Goal: Task Accomplishment & Management: Manage account settings

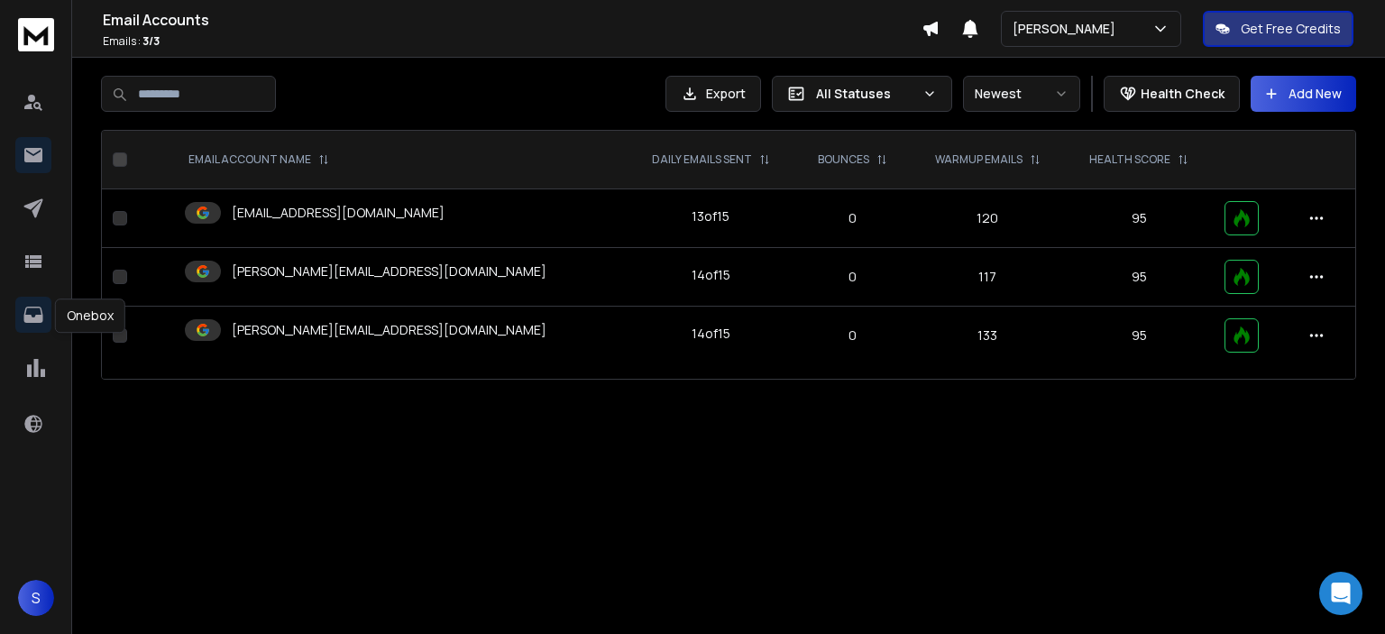
click at [26, 308] on icon at bounding box center [32, 314] width 19 height 16
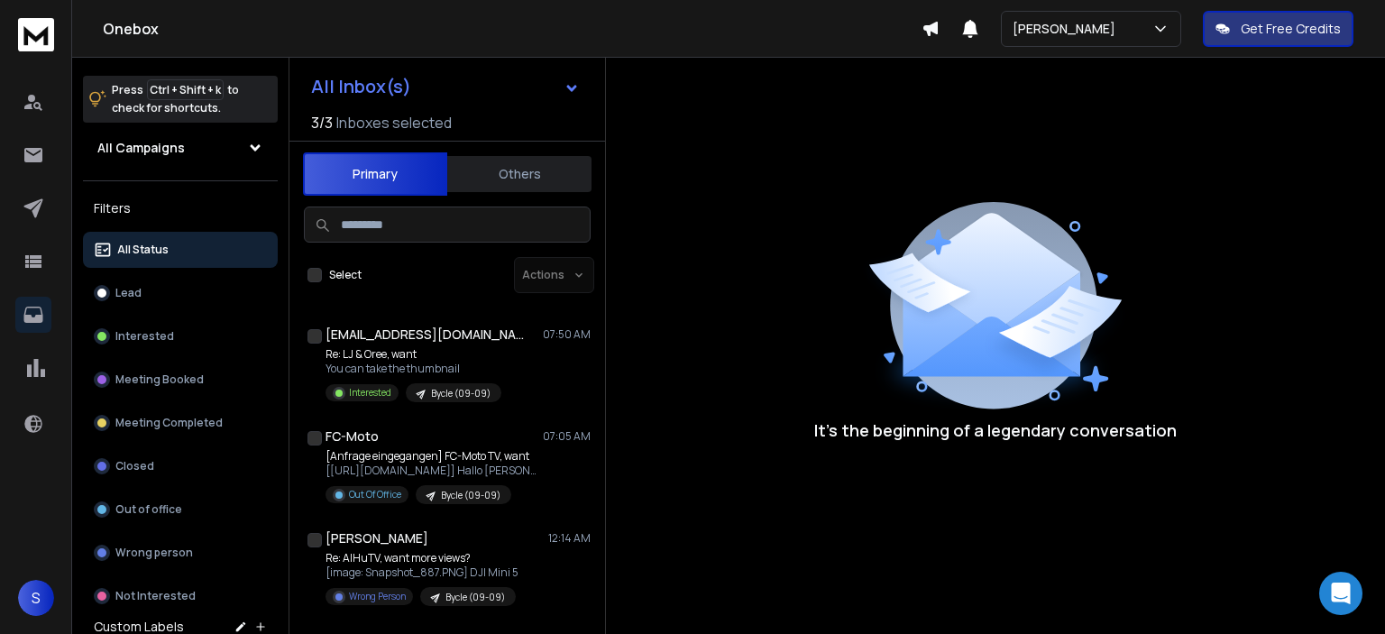
click at [317, 38] on h1 "Onebox" at bounding box center [512, 29] width 819 height 22
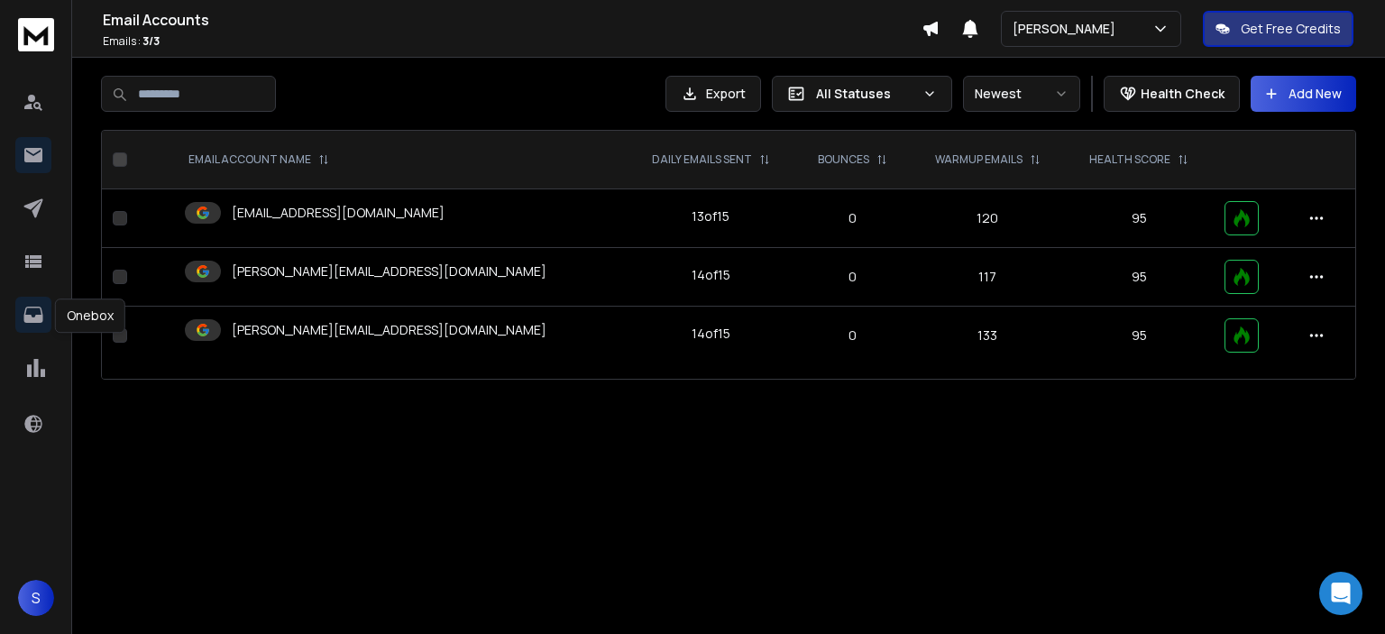
click at [38, 312] on icon at bounding box center [34, 315] width 22 height 22
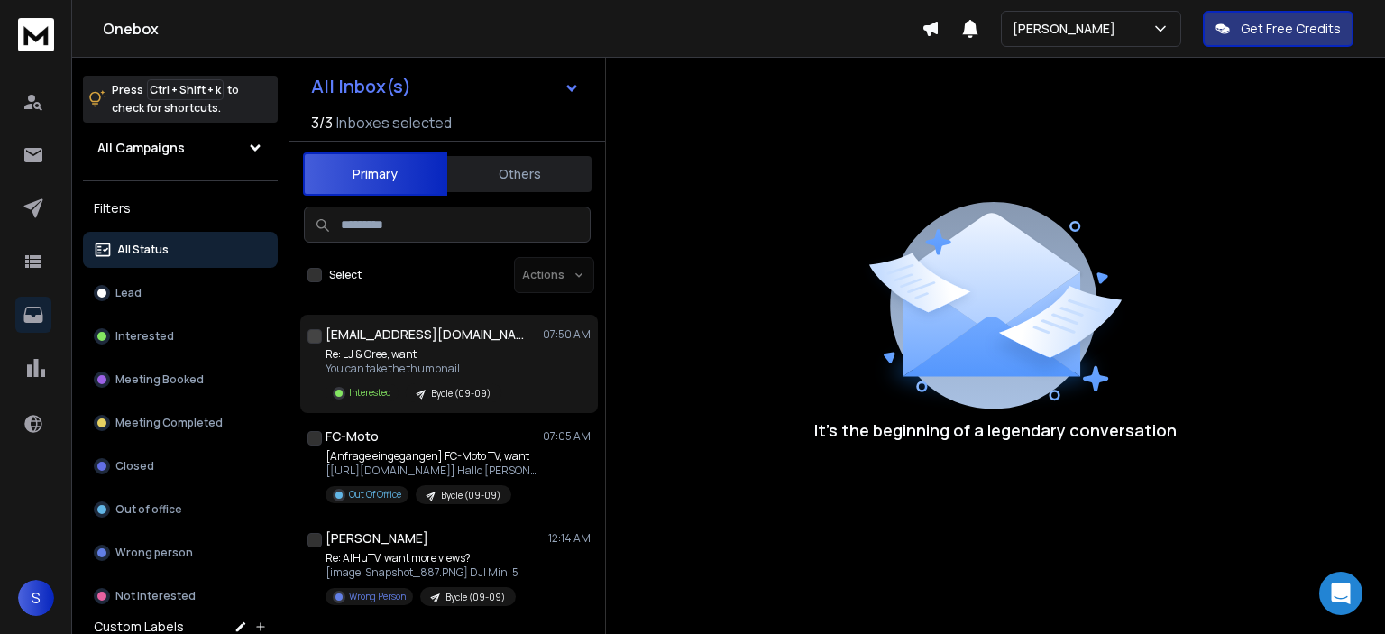
click at [353, 328] on h1 "[EMAIL_ADDRESS][DOMAIN_NAME]" at bounding box center [424, 334] width 198 height 18
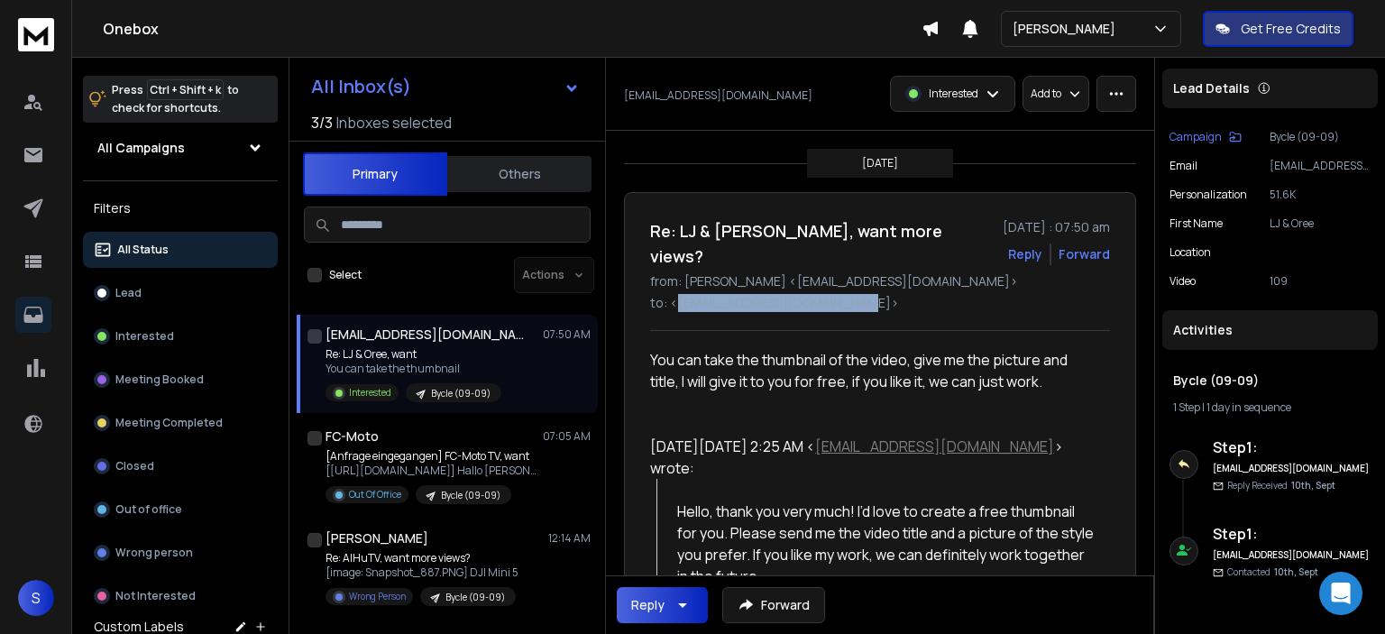
drag, startPoint x: 674, startPoint y: 298, endPoint x: 856, endPoint y: 302, distance: 182.1
click at [856, 302] on p "to: <theakitaladyvan@gmail.com>" at bounding box center [880, 303] width 460 height 18
copy p "theakitaladyvan@gmail.com>"
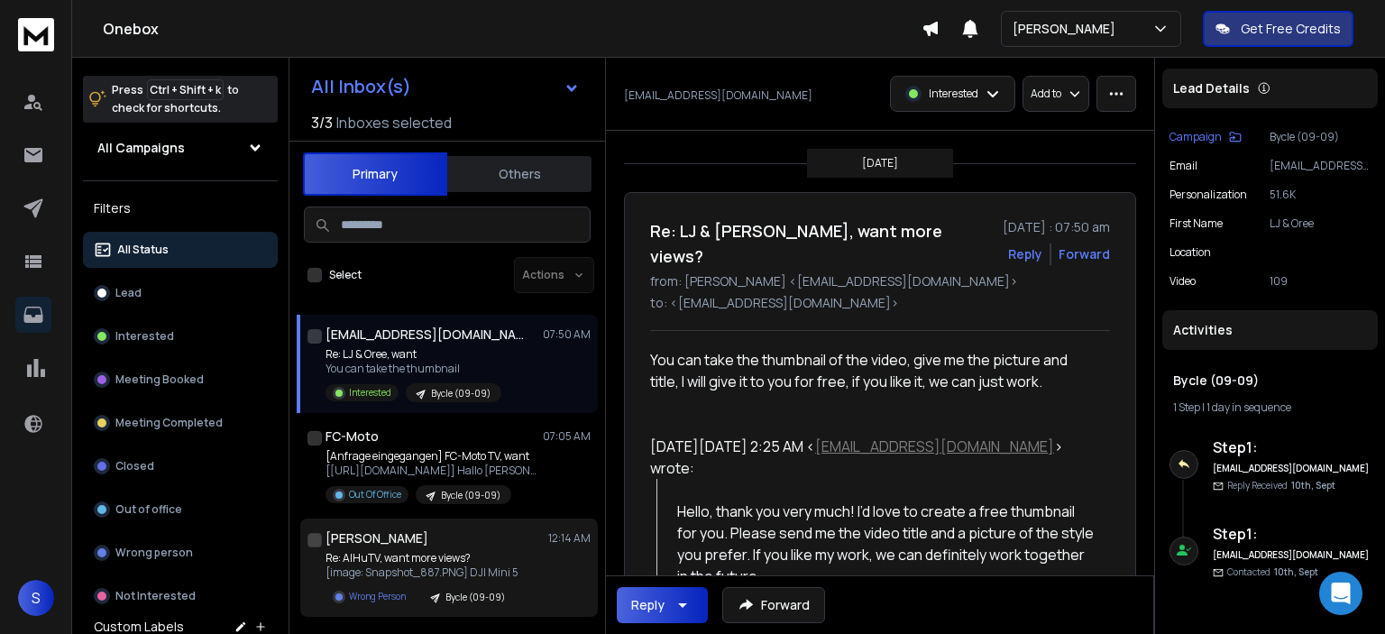
click at [371, 540] on h1 "[PERSON_NAME]" at bounding box center [376, 538] width 103 height 18
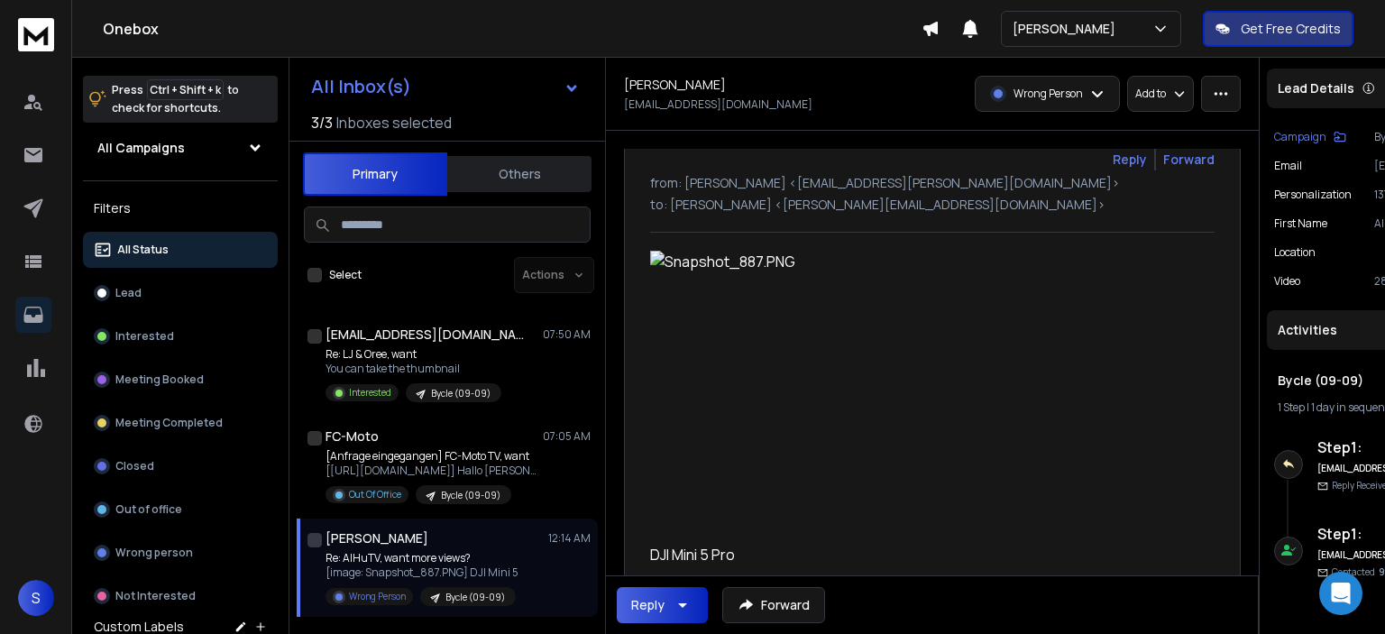
scroll to position [90, 0]
click at [865, 339] on img at bounding box center [910, 401] width 521 height 293
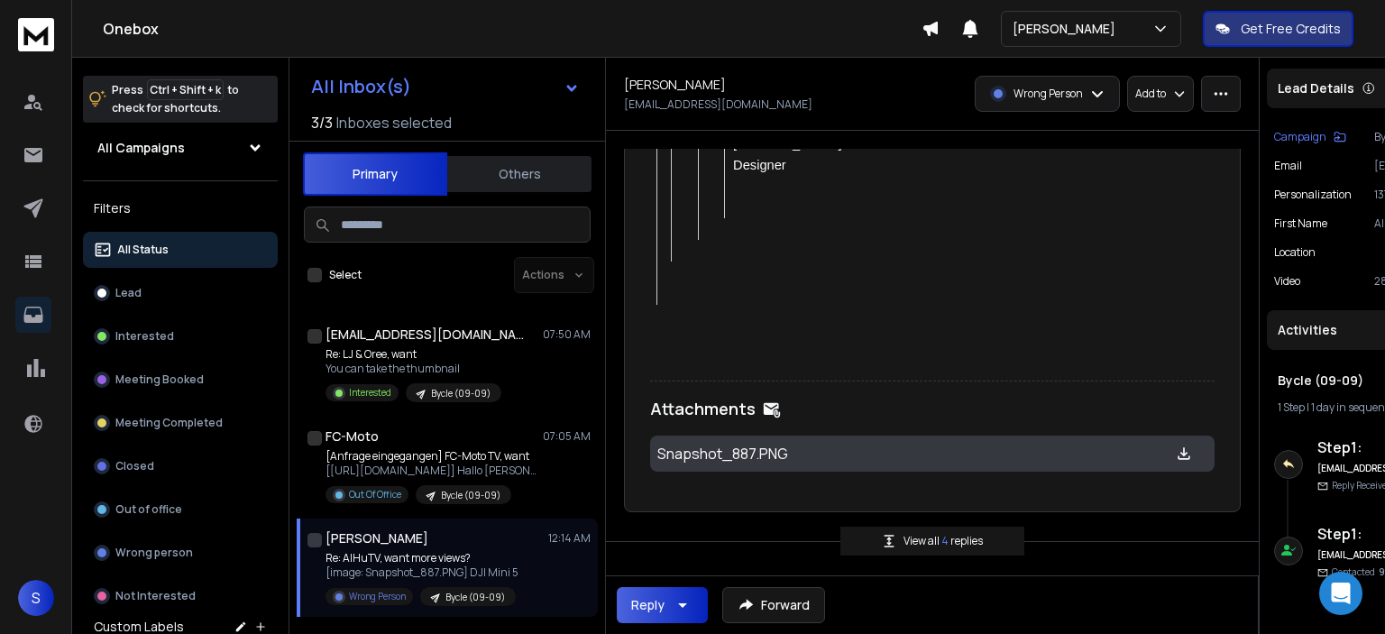
scroll to position [14, 0]
click at [768, 443] on div "Snapshot_887.PNG" at bounding box center [860, 454] width 406 height 22
click at [1188, 447] on icon at bounding box center [1183, 453] width 12 height 12
click at [751, 443] on div "Snapshot_887.PNG" at bounding box center [860, 454] width 406 height 22
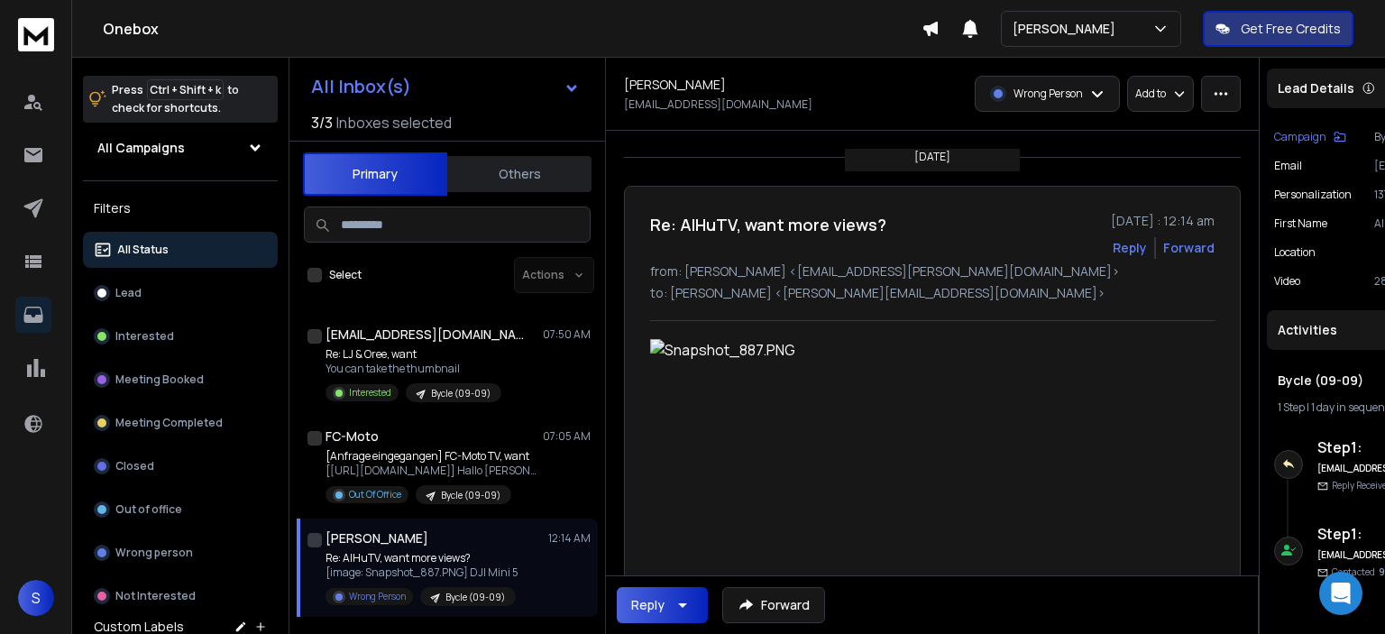
scroll to position [0, 0]
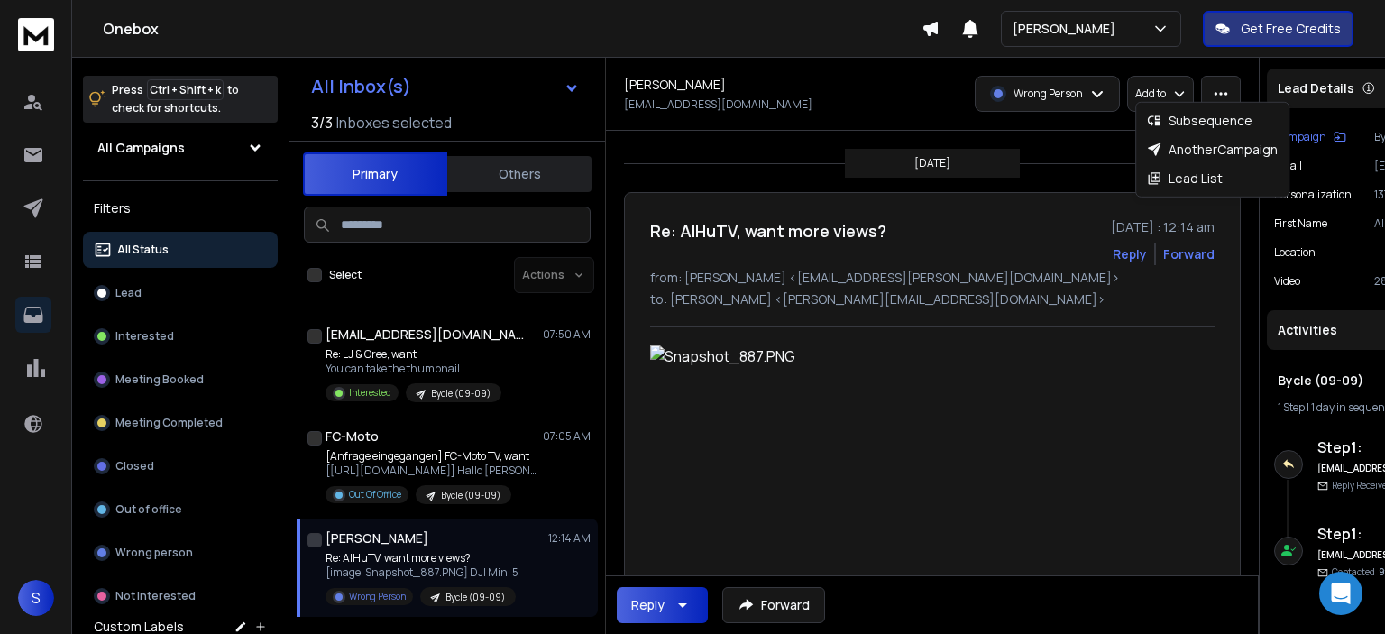
click at [1184, 91] on icon at bounding box center [1180, 93] width 10 height 5
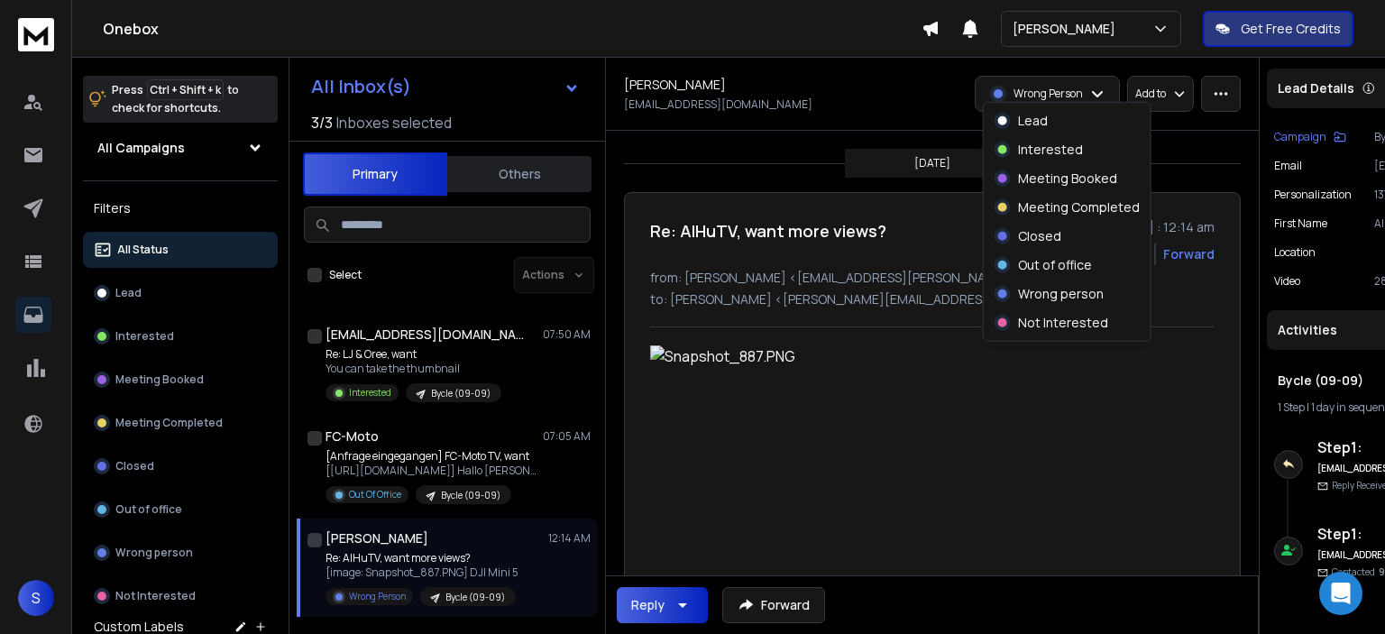
click at [1103, 87] on icon at bounding box center [1097, 94] width 14 height 14
click at [1099, 87] on icon at bounding box center [1097, 94] width 14 height 14
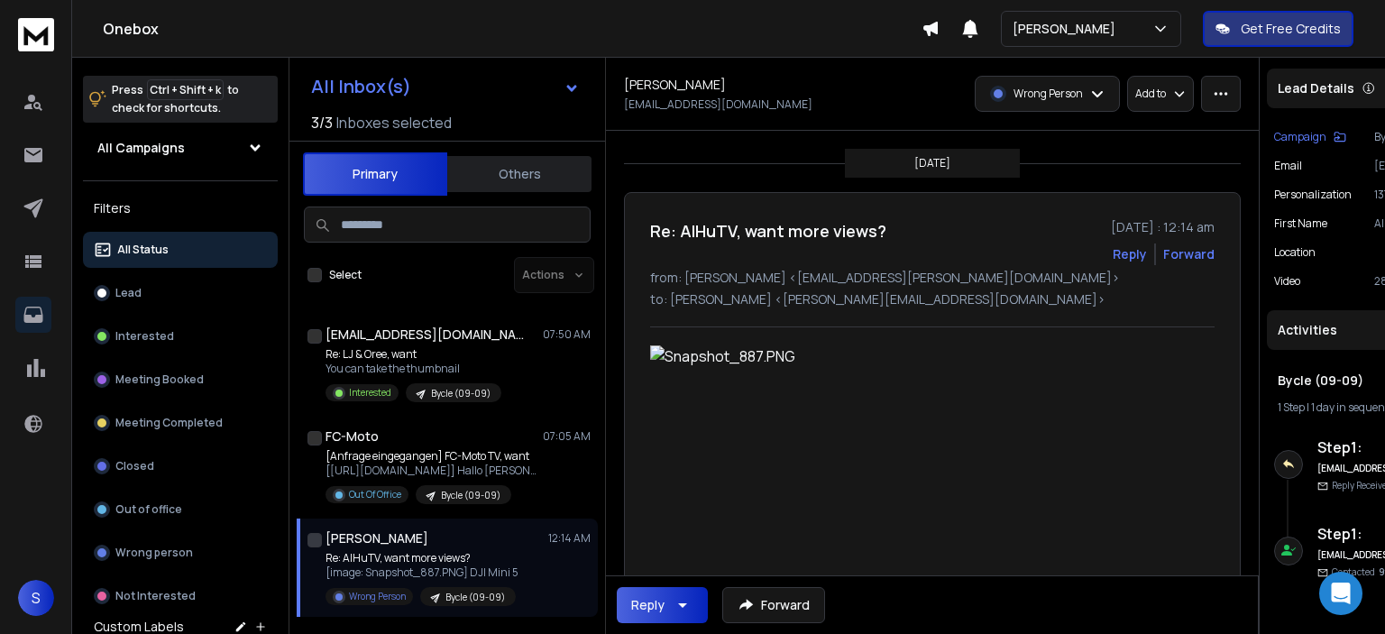
click at [1099, 87] on icon at bounding box center [1097, 94] width 14 height 14
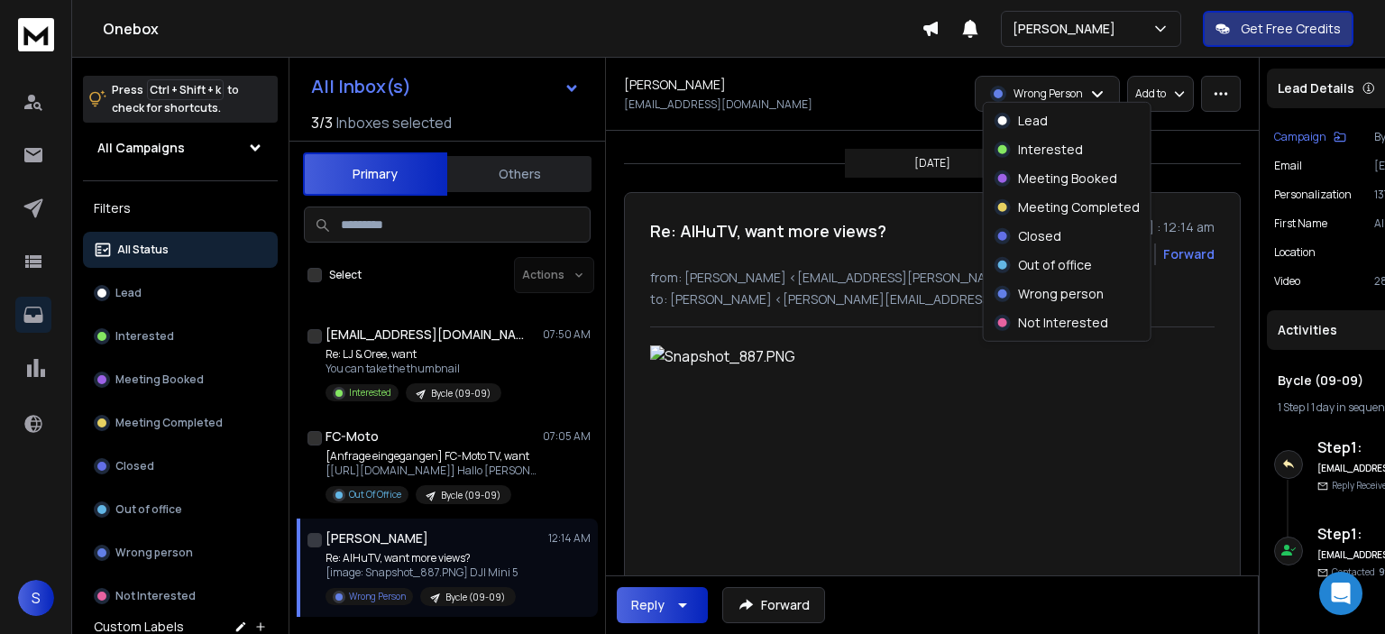
click at [1099, 87] on icon at bounding box center [1097, 94] width 14 height 14
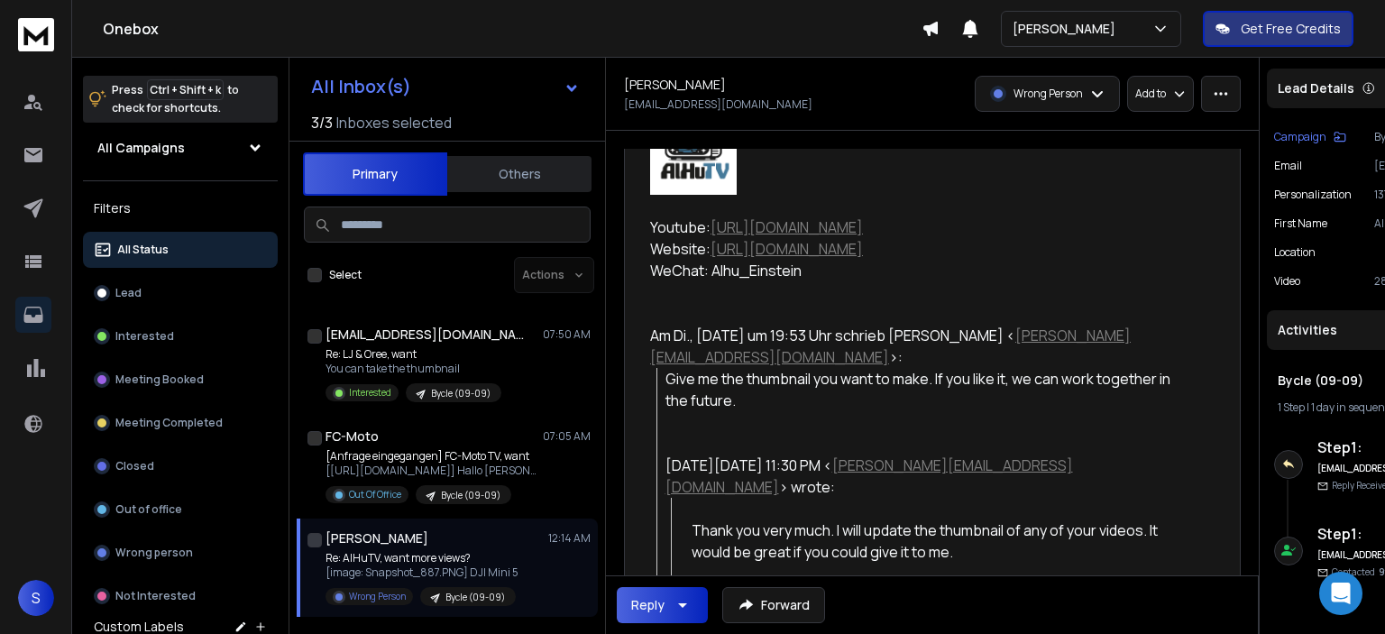
scroll to position [451, 0]
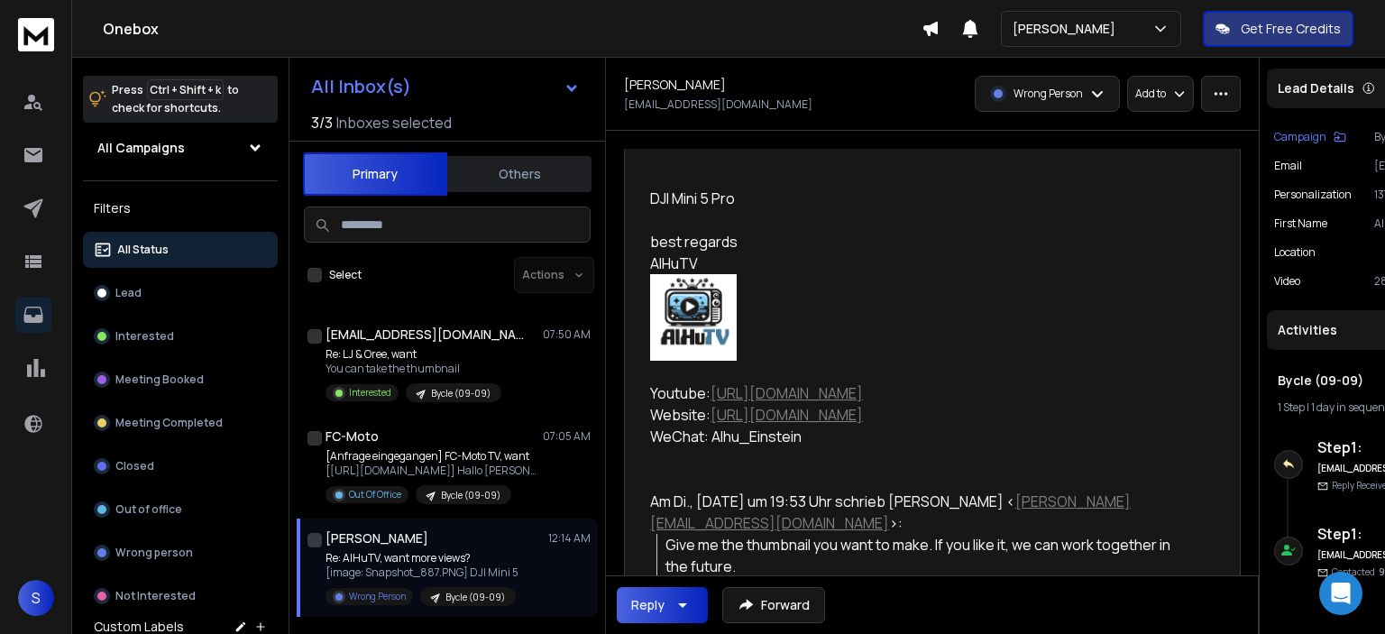
click at [828, 383] on link "https://www.youtube.com/@AlHuTV" at bounding box center [786, 393] width 152 height 20
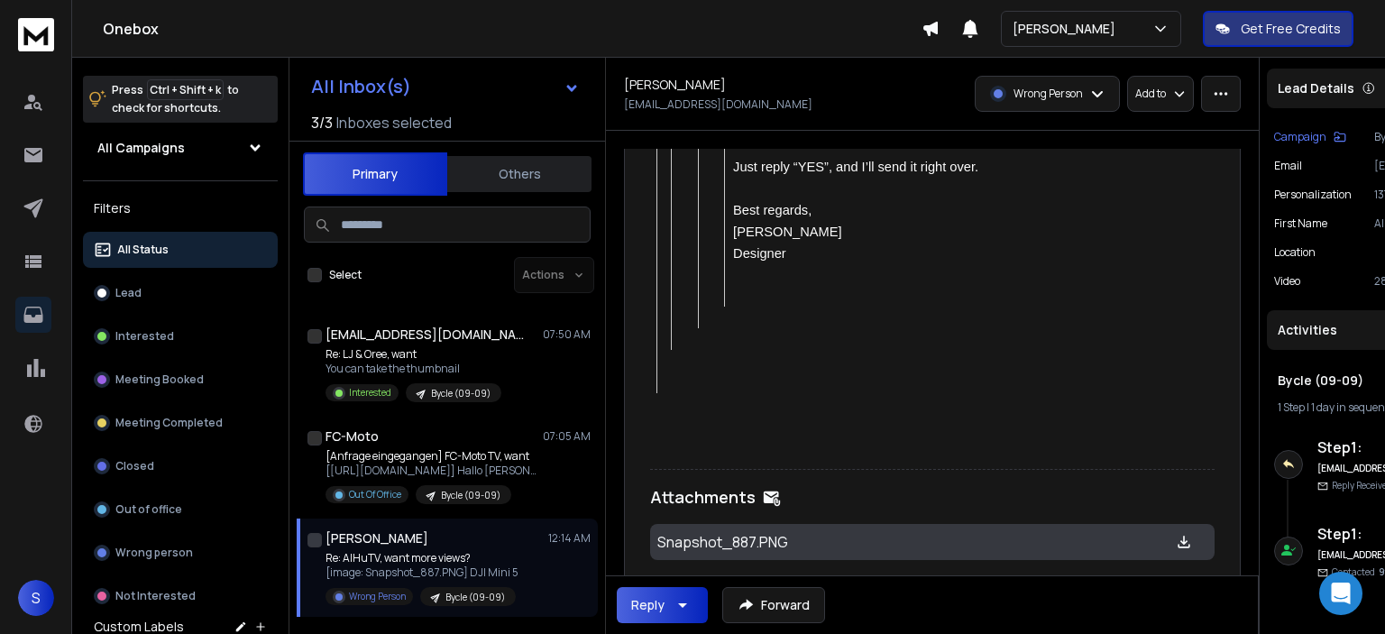
scroll to position [1891, 0]
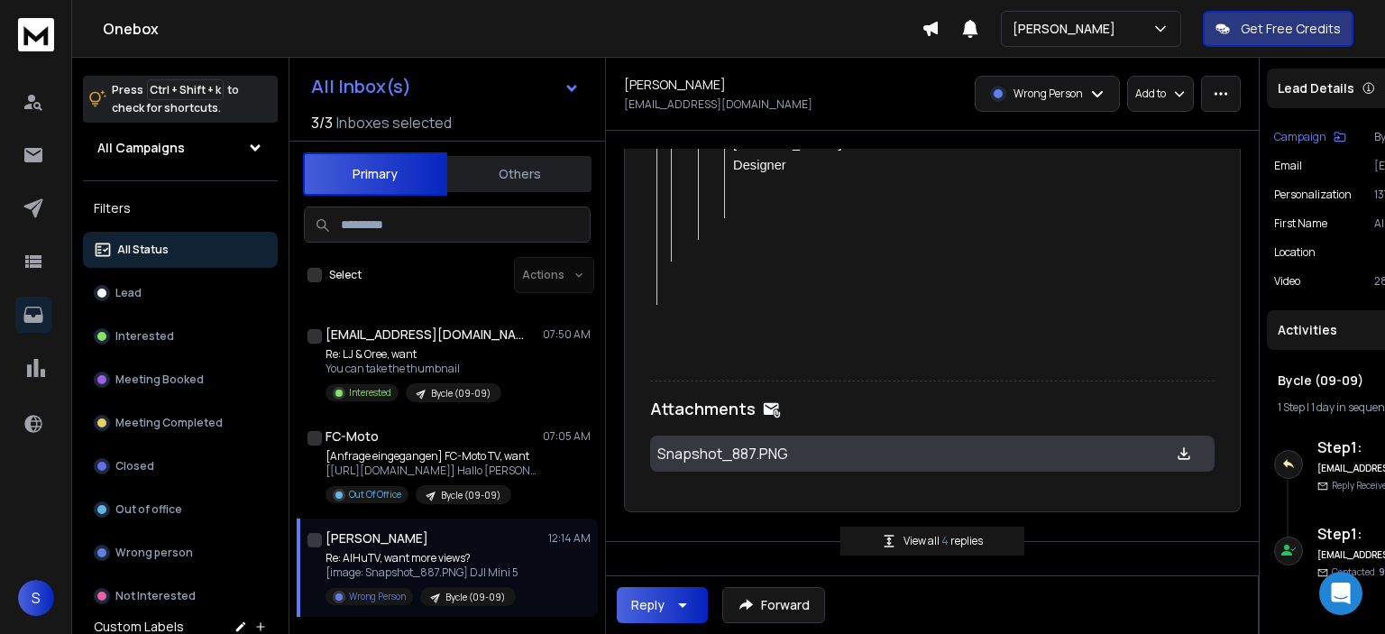
click at [1096, 435] on div "Snapshot_887.PNG" at bounding box center [932, 453] width 564 height 36
click at [907, 534] on p "View all 4 replies" at bounding box center [942, 541] width 79 height 14
click at [1047, 443] on div "Snapshot_887.PNG" at bounding box center [860, 454] width 406 height 22
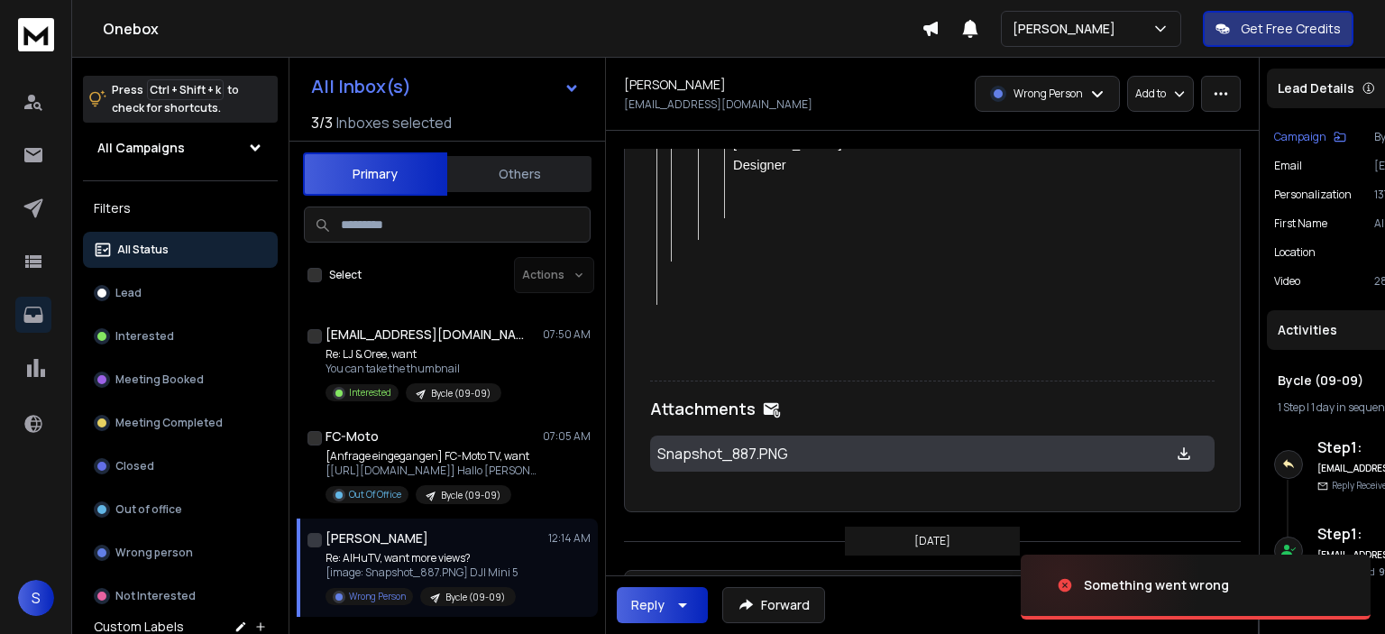
click at [974, 526] on div "Yesterday" at bounding box center [932, 540] width 175 height 29
click at [965, 526] on div "Yesterday" at bounding box center [932, 540] width 175 height 29
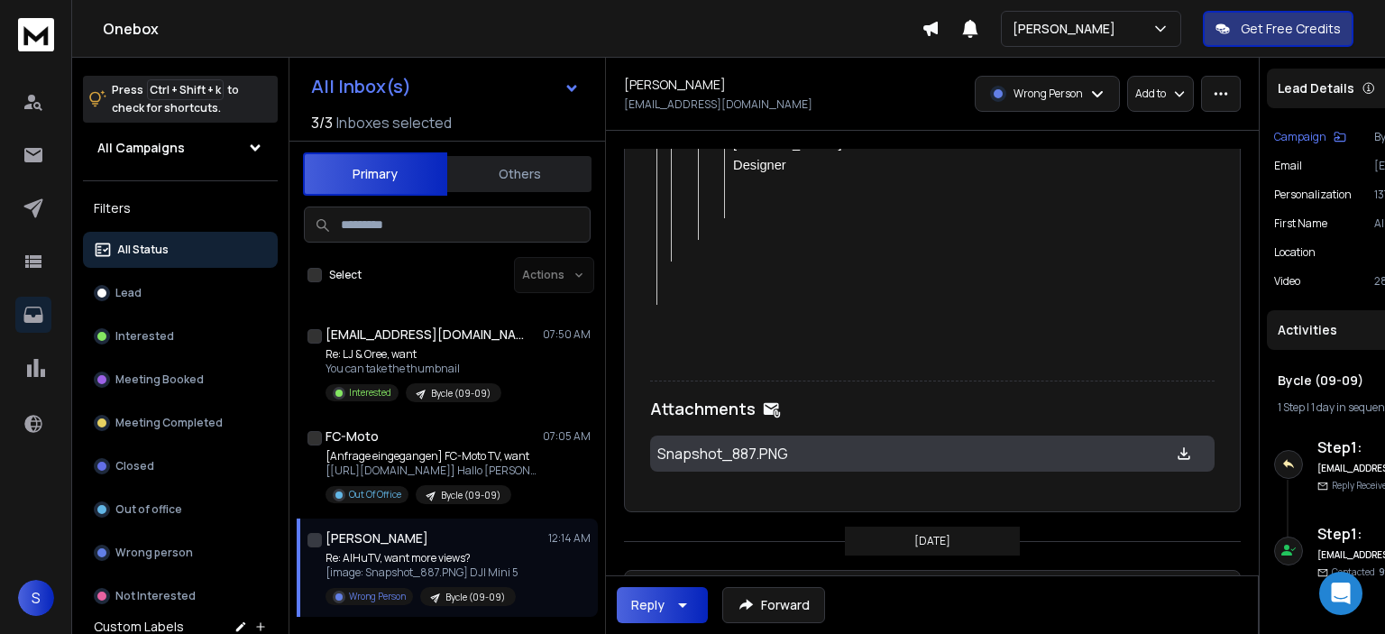
click at [964, 526] on div "Yesterday" at bounding box center [932, 540] width 175 height 29
click at [950, 534] on p "Yesterday" at bounding box center [932, 541] width 36 height 14
click at [943, 534] on p "Yesterday" at bounding box center [932, 541] width 36 height 14
click at [942, 534] on p "Yesterday" at bounding box center [932, 541] width 36 height 14
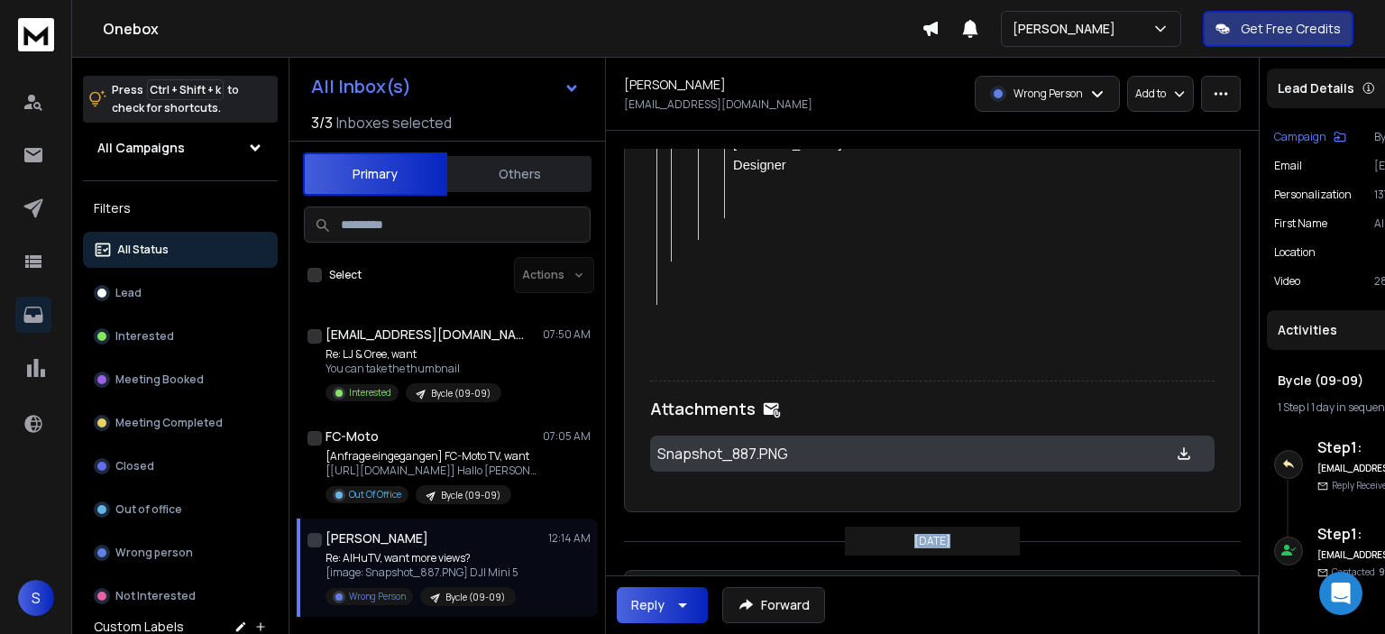
click at [941, 534] on p "Yesterday" at bounding box center [932, 541] width 36 height 14
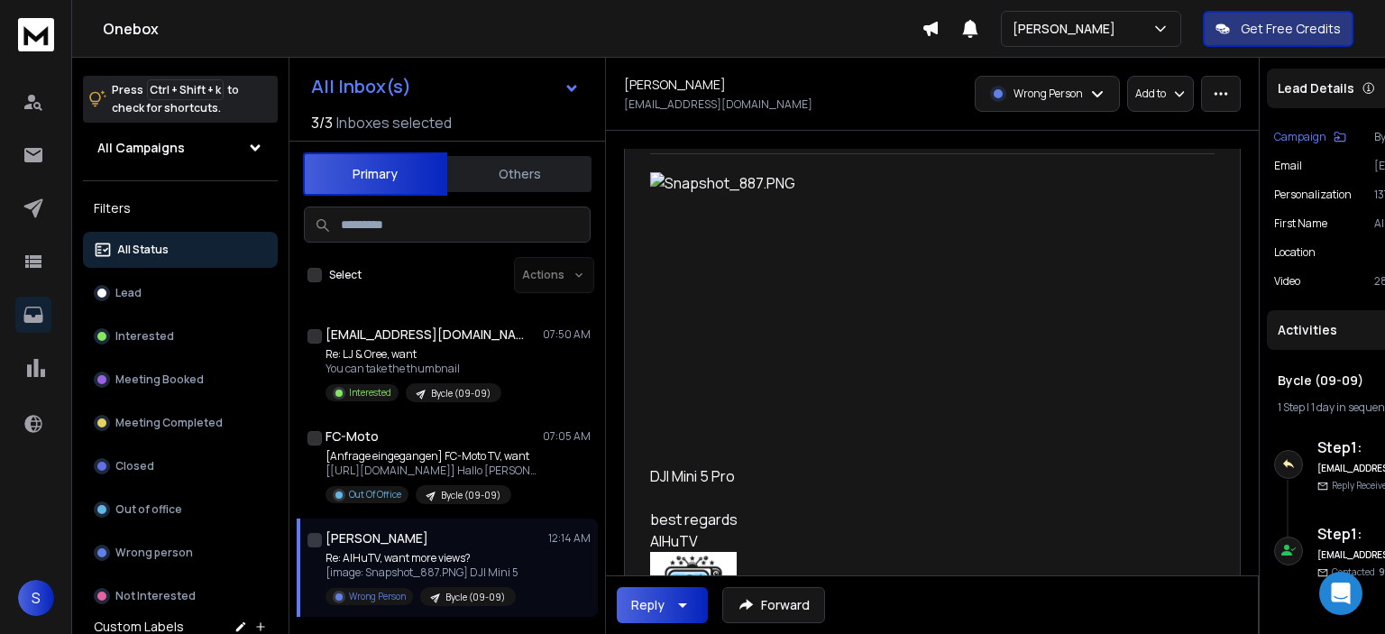
scroll to position [180, 0]
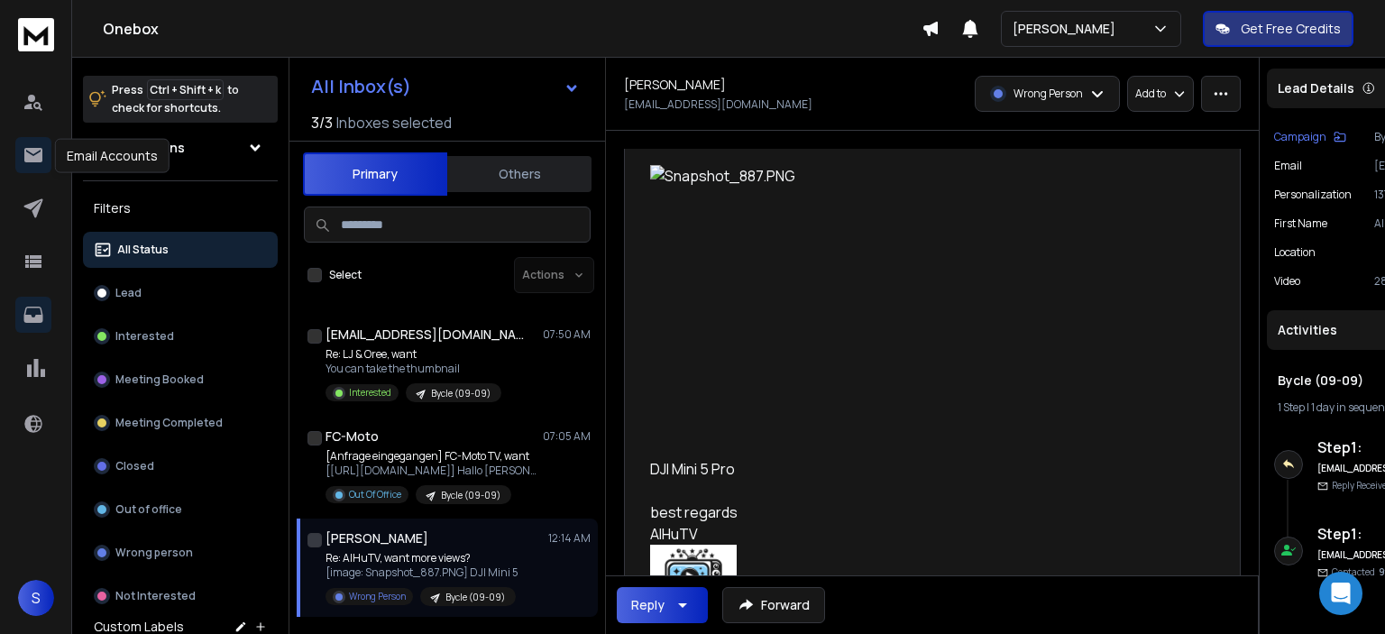
click at [30, 155] on icon at bounding box center [33, 155] width 18 height 14
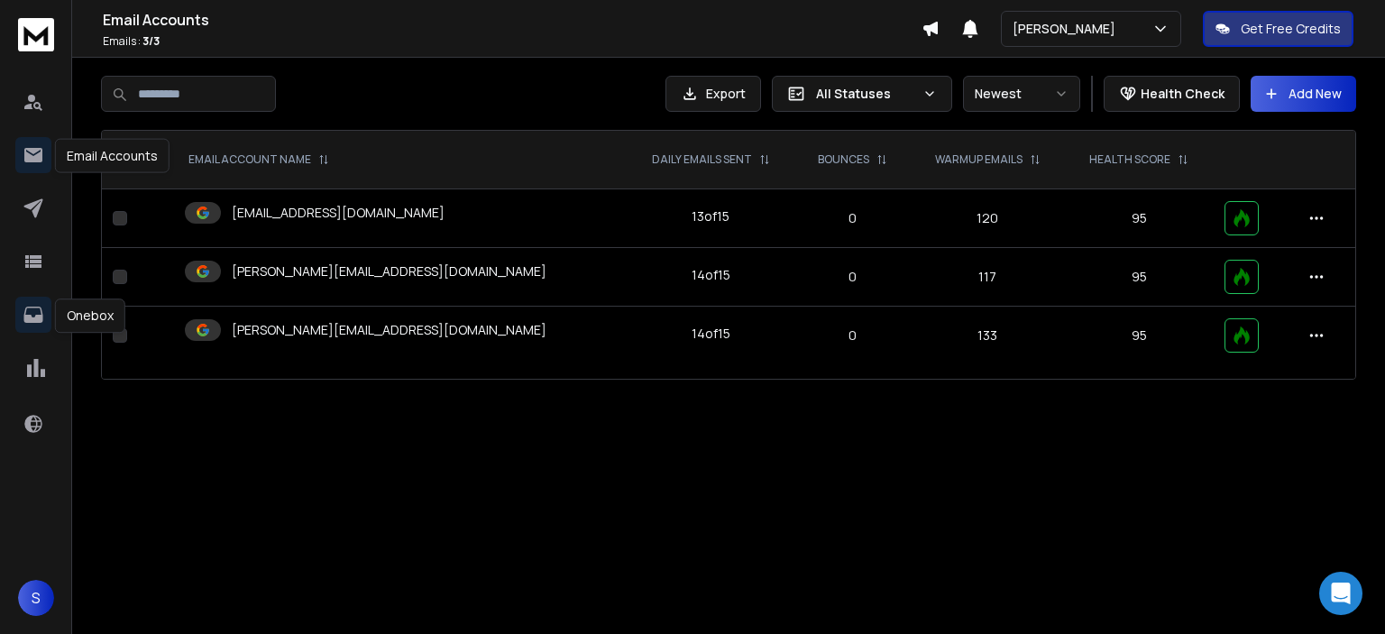
click at [26, 306] on icon at bounding box center [34, 315] width 22 height 22
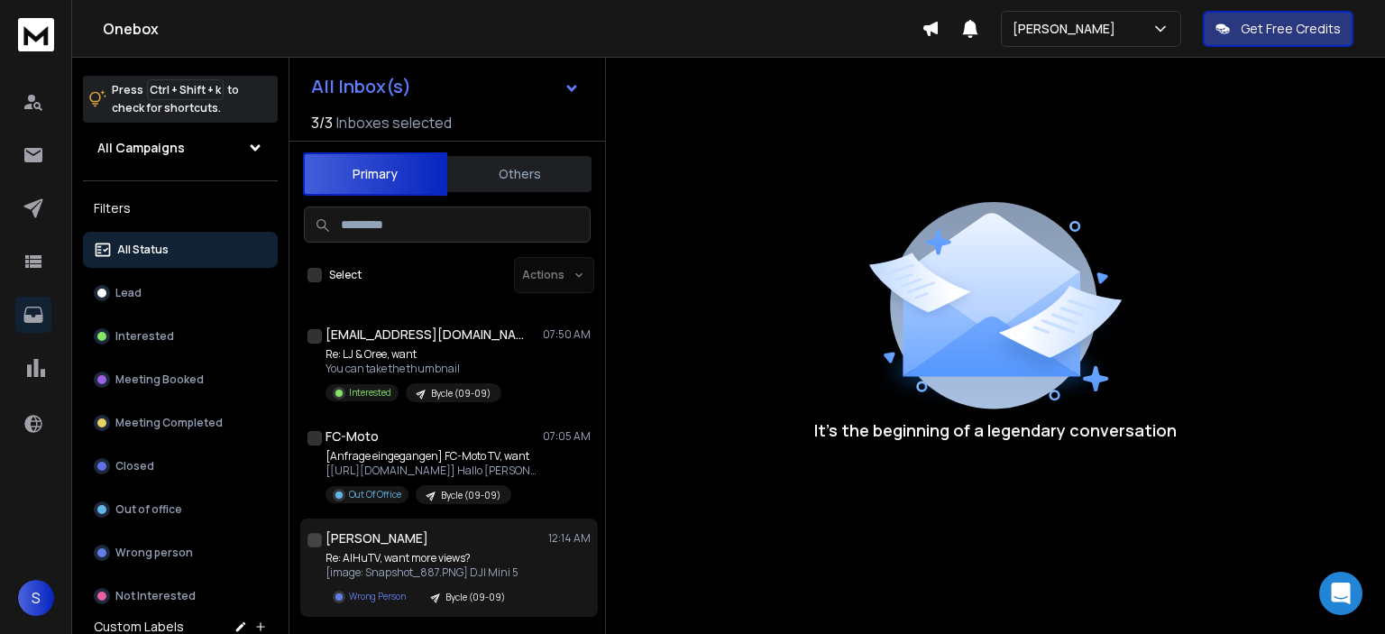
click at [364, 552] on p "Re: AlHuTV, want more views?" at bounding box center [421, 558] width 193 height 14
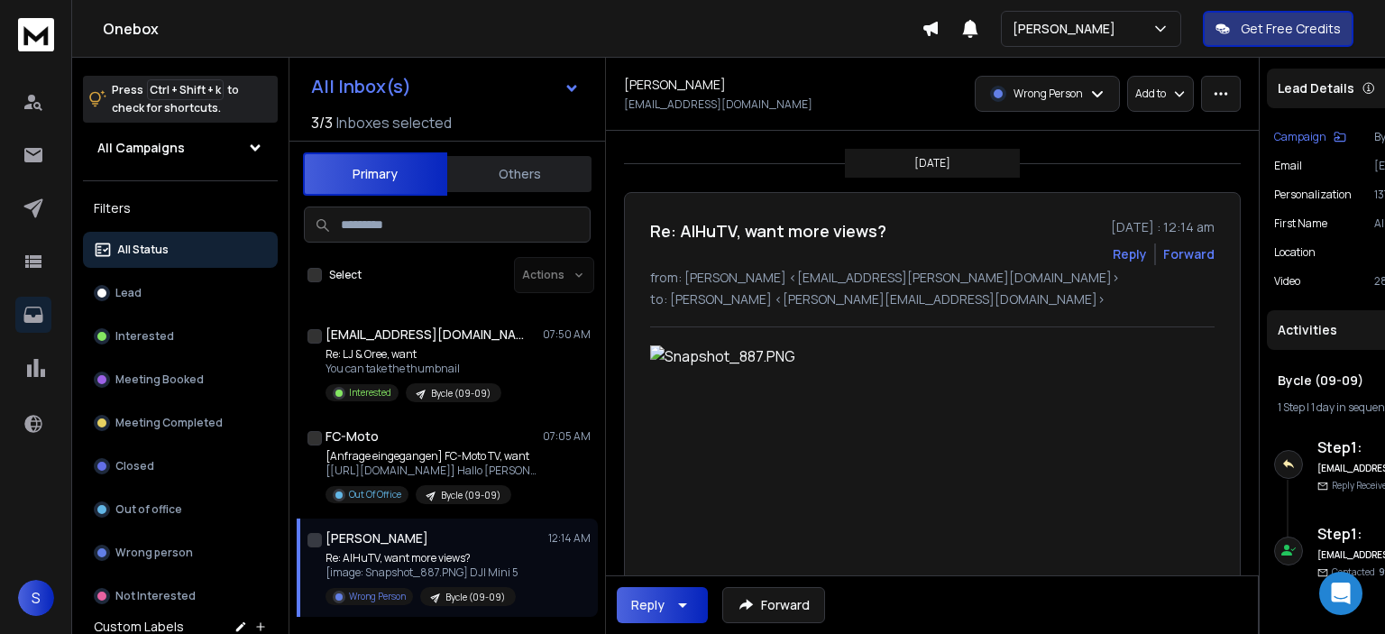
click at [124, 214] on h3 "Filters" at bounding box center [180, 208] width 195 height 25
click at [123, 203] on h3 "Filters" at bounding box center [180, 208] width 195 height 25
click at [30, 144] on icon at bounding box center [34, 155] width 22 height 22
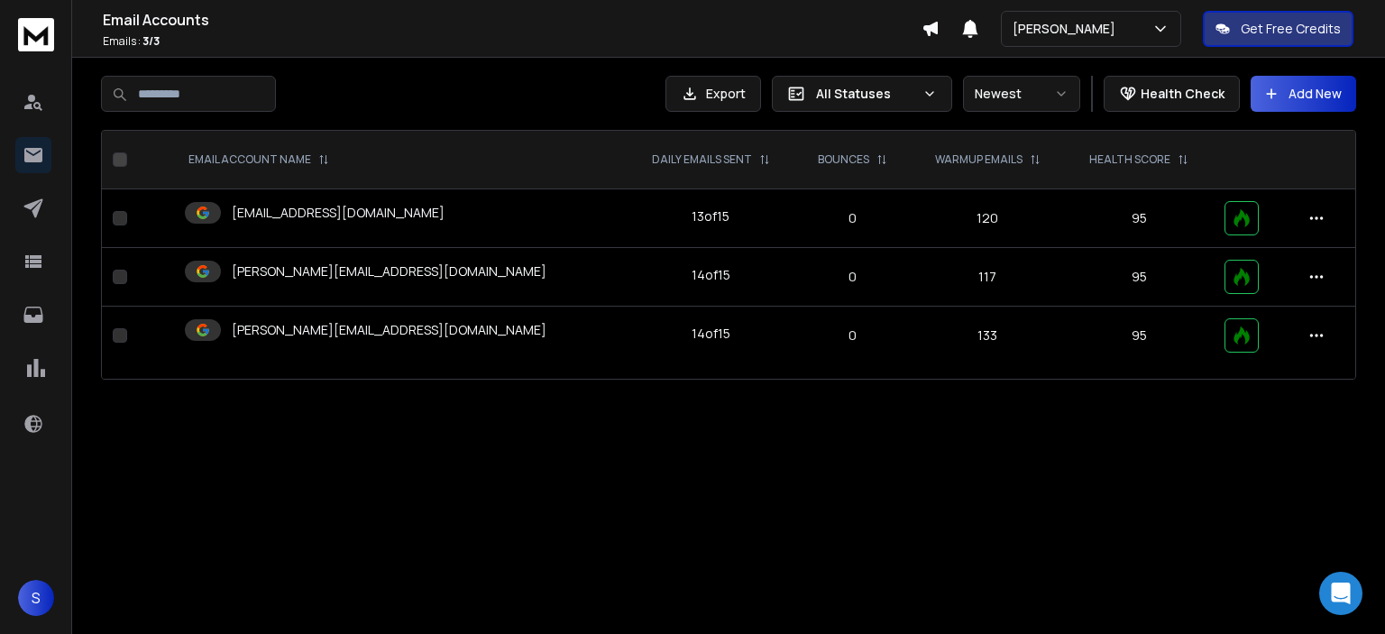
click at [322, 206] on p "[EMAIL_ADDRESS][DOMAIN_NAME]" at bounding box center [338, 213] width 213 height 18
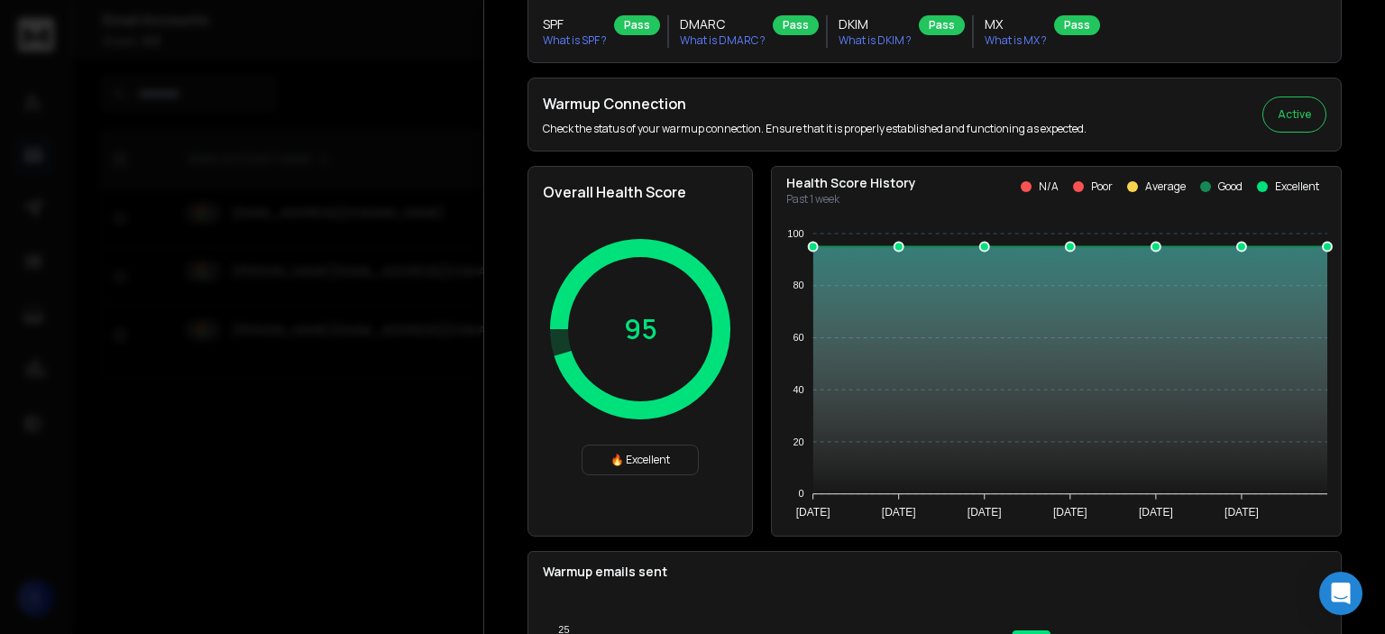
scroll to position [303, 0]
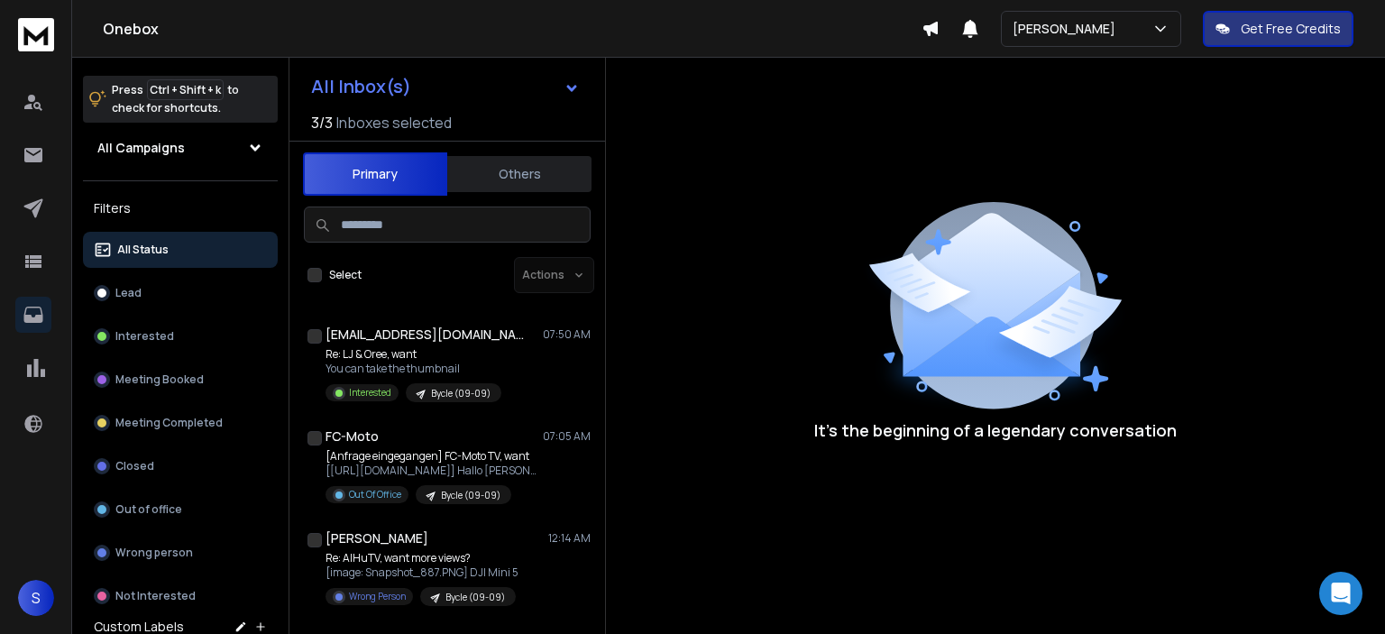
click at [166, 244] on p "All Status" at bounding box center [142, 249] width 51 height 14
click at [36, 142] on link at bounding box center [33, 155] width 36 height 36
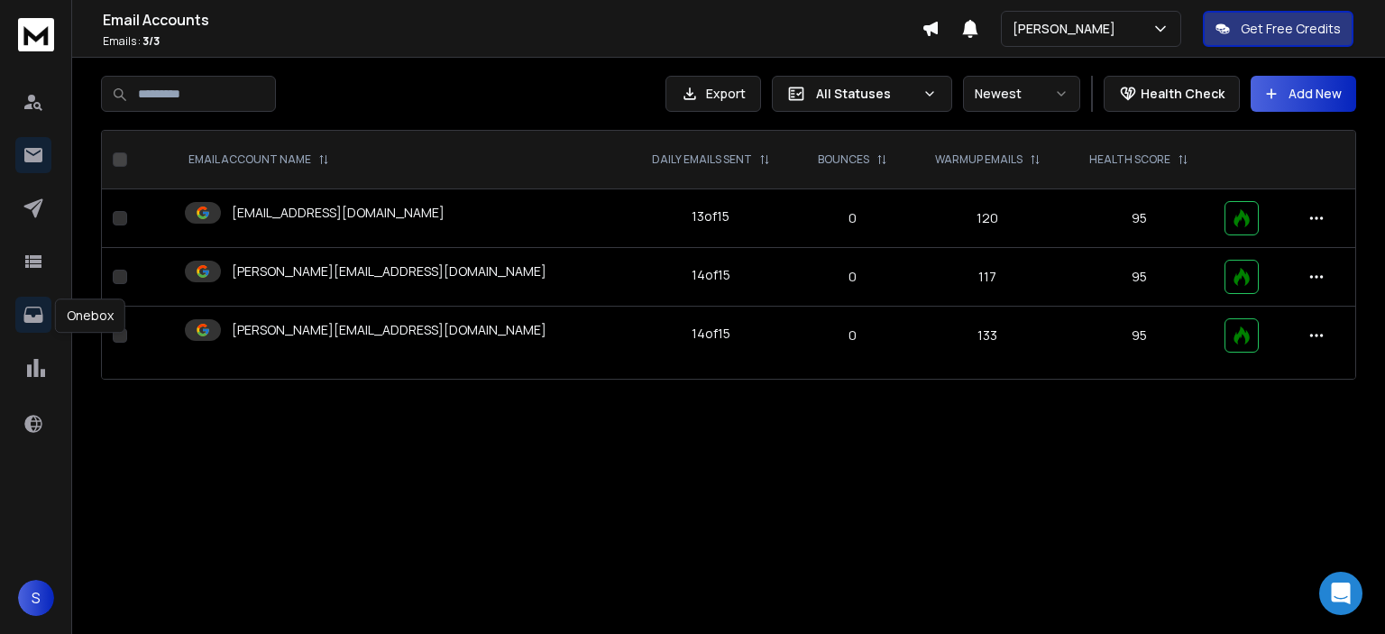
click at [25, 306] on icon at bounding box center [34, 315] width 22 height 22
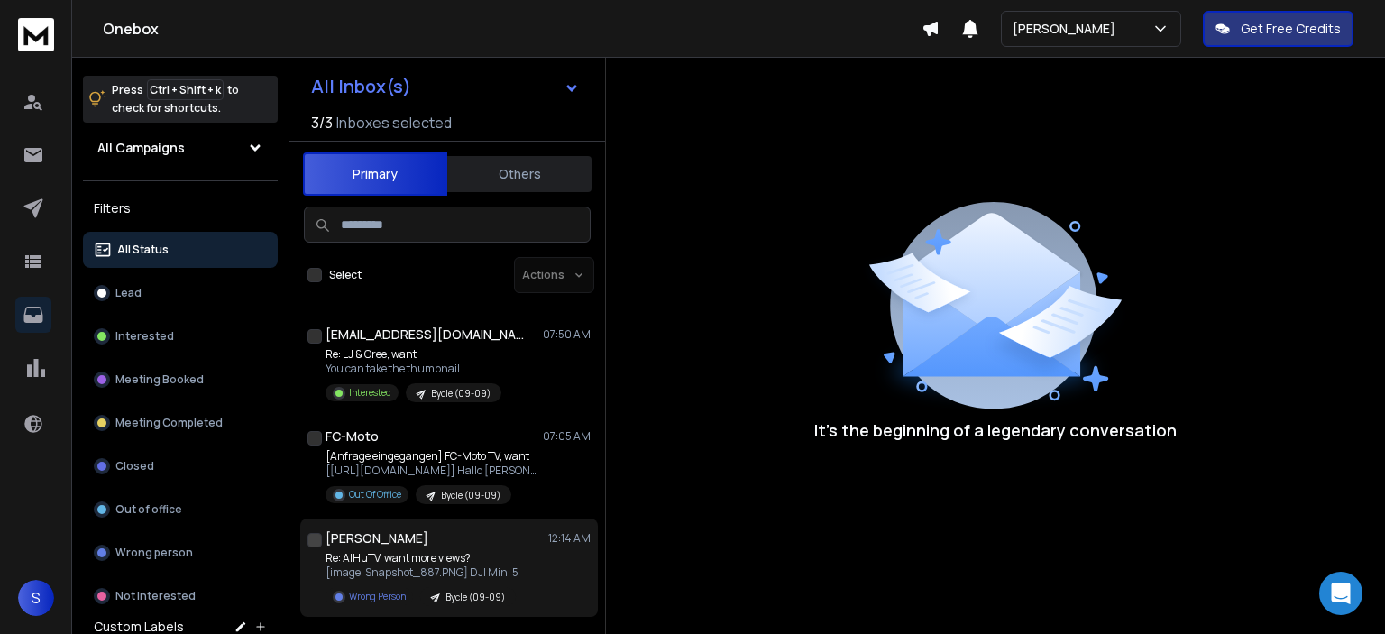
click at [396, 554] on p "Re: AlHuTV, want more views?" at bounding box center [421, 558] width 193 height 14
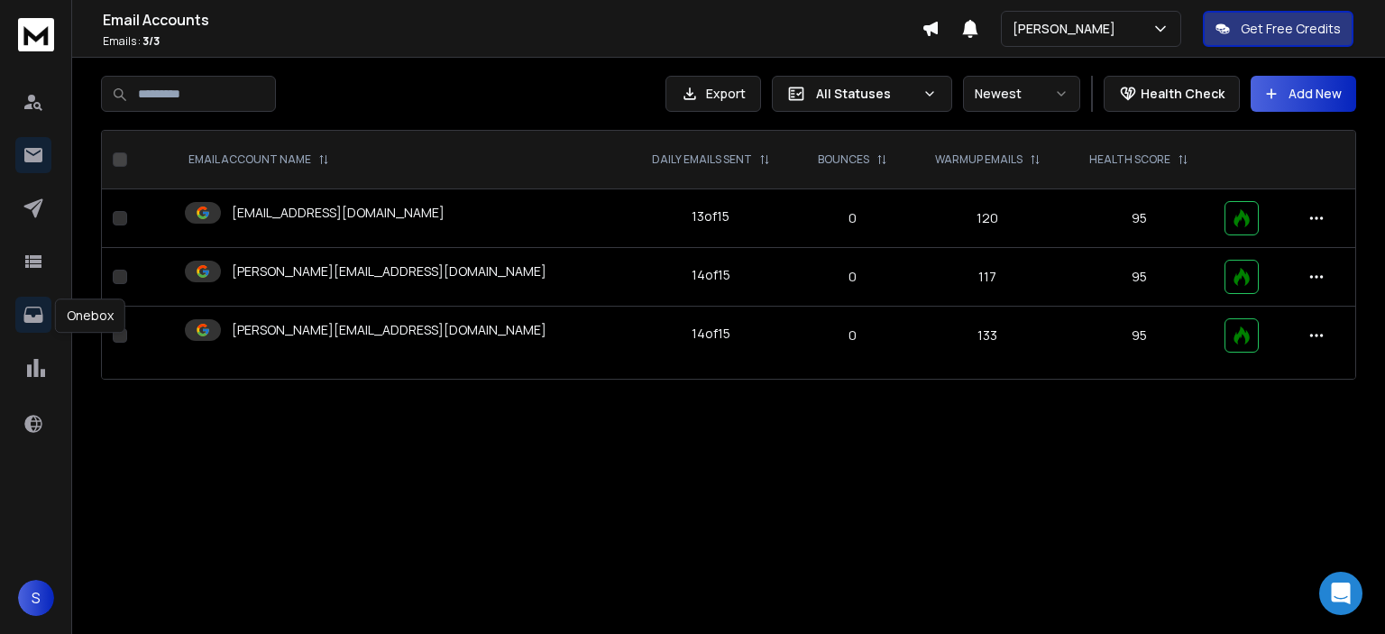
click at [41, 306] on icon at bounding box center [34, 315] width 22 height 22
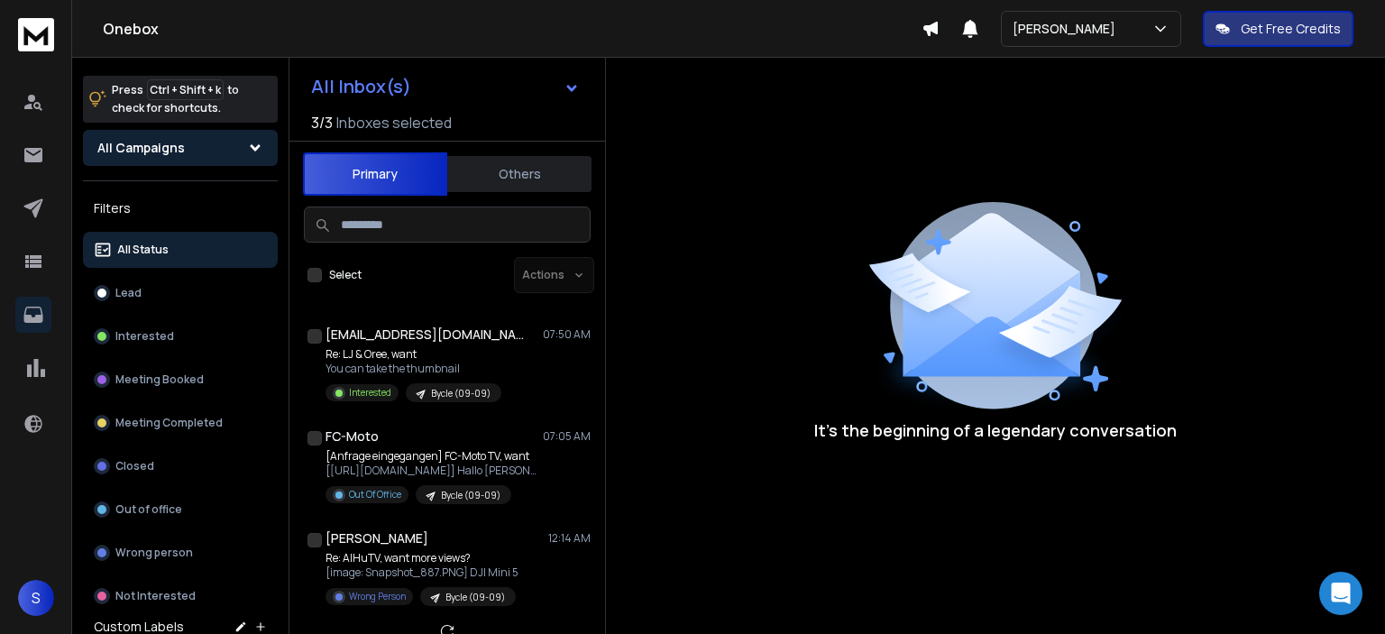
click at [249, 151] on icon at bounding box center [255, 148] width 16 height 16
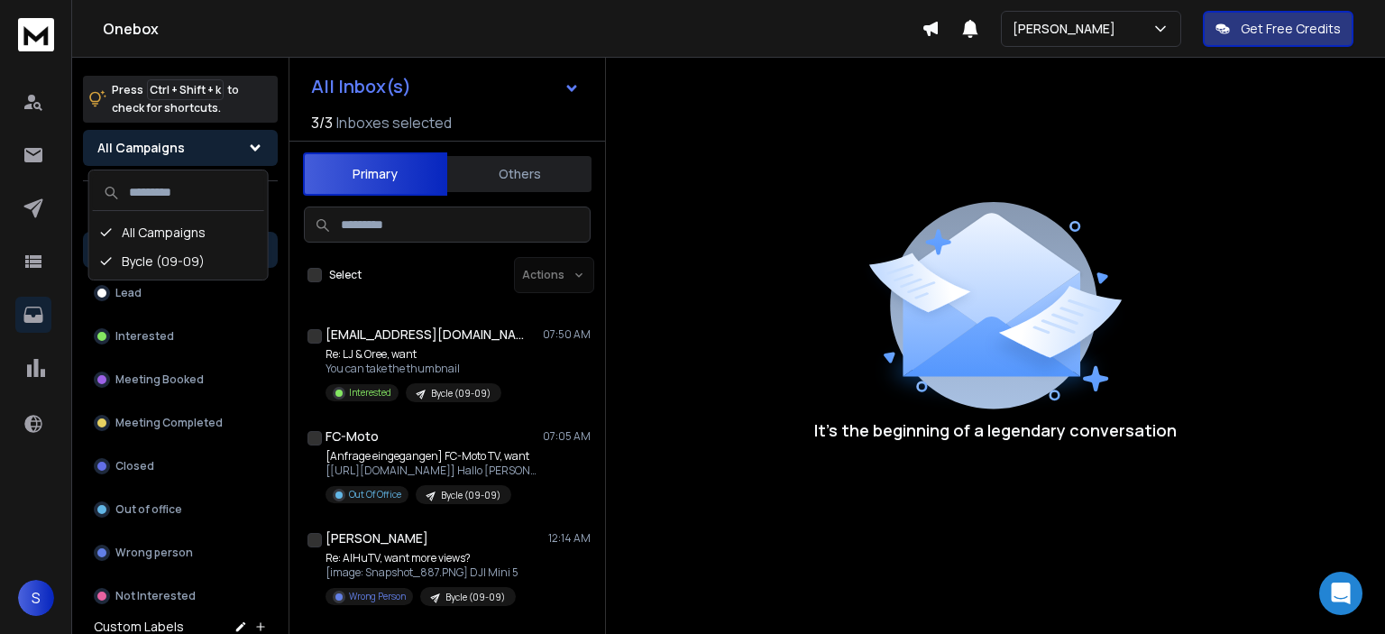
click at [249, 151] on icon at bounding box center [255, 148] width 16 height 16
click at [32, 152] on icon at bounding box center [33, 155] width 18 height 14
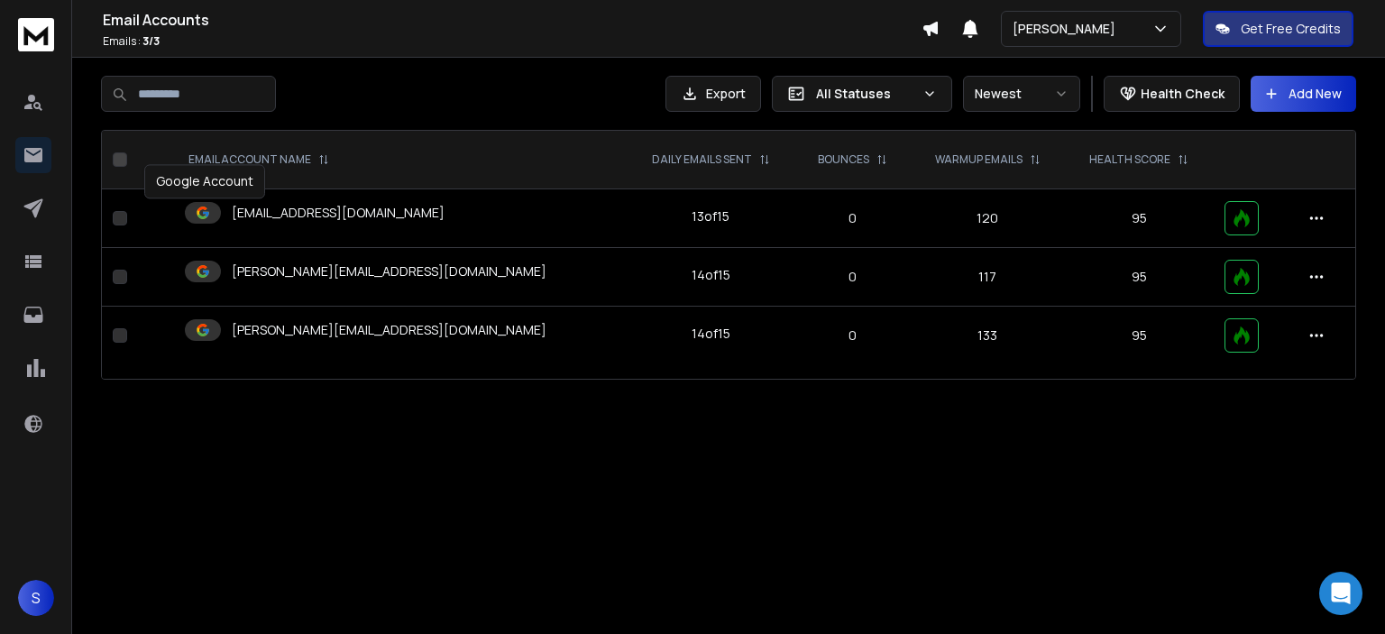
click at [204, 208] on icon at bounding box center [201, 208] width 9 height 5
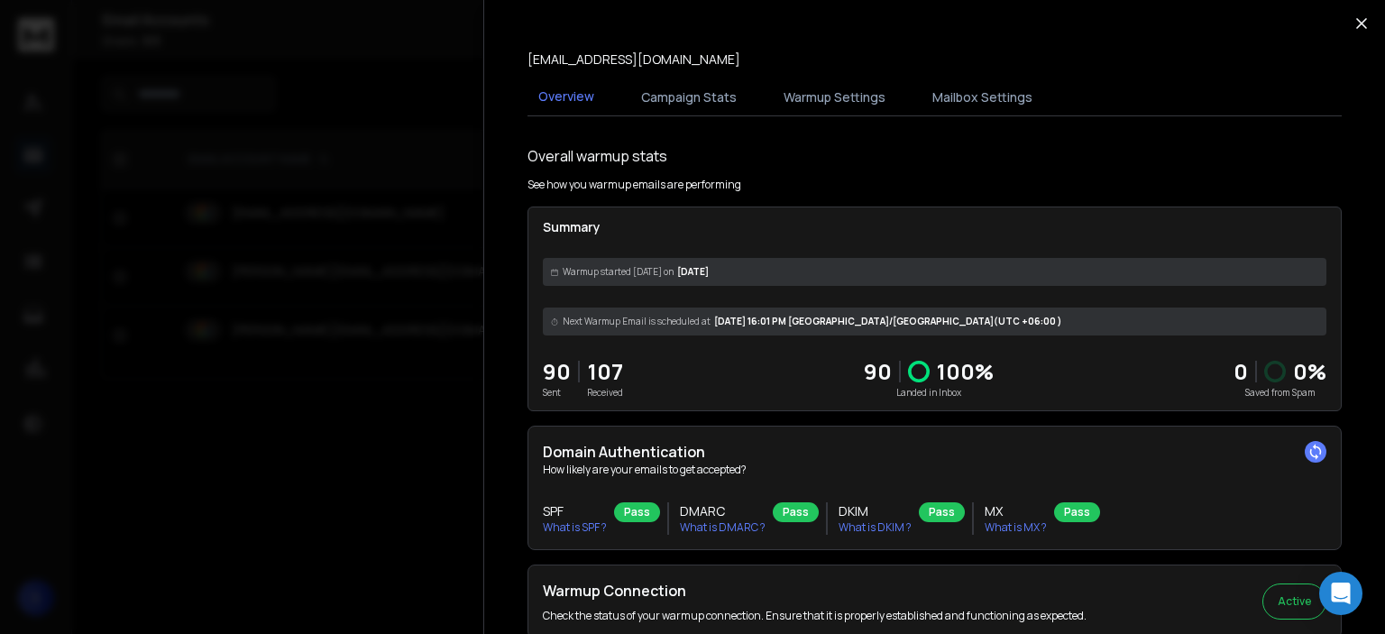
click at [1361, 17] on icon "button" at bounding box center [1361, 23] width 18 height 18
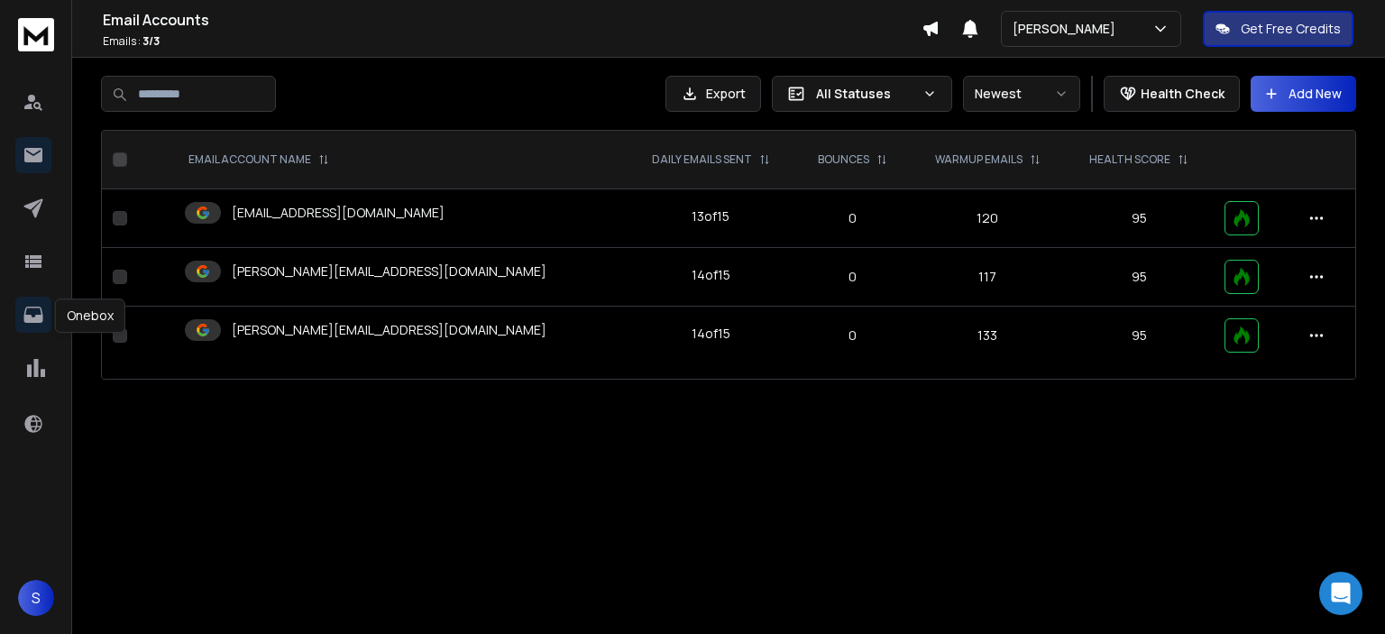
click at [40, 318] on icon at bounding box center [32, 314] width 19 height 16
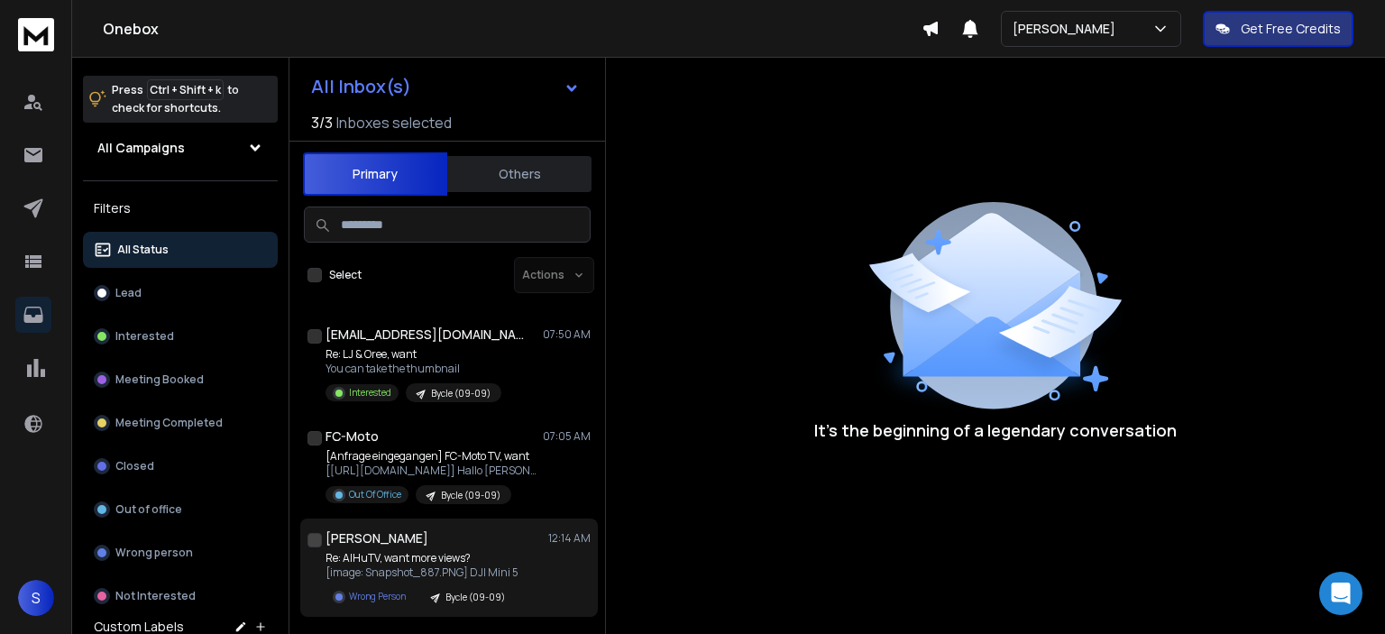
click at [357, 565] on p "[image: Snapshot_887.PNG] DJI Mini 5" at bounding box center [421, 572] width 193 height 14
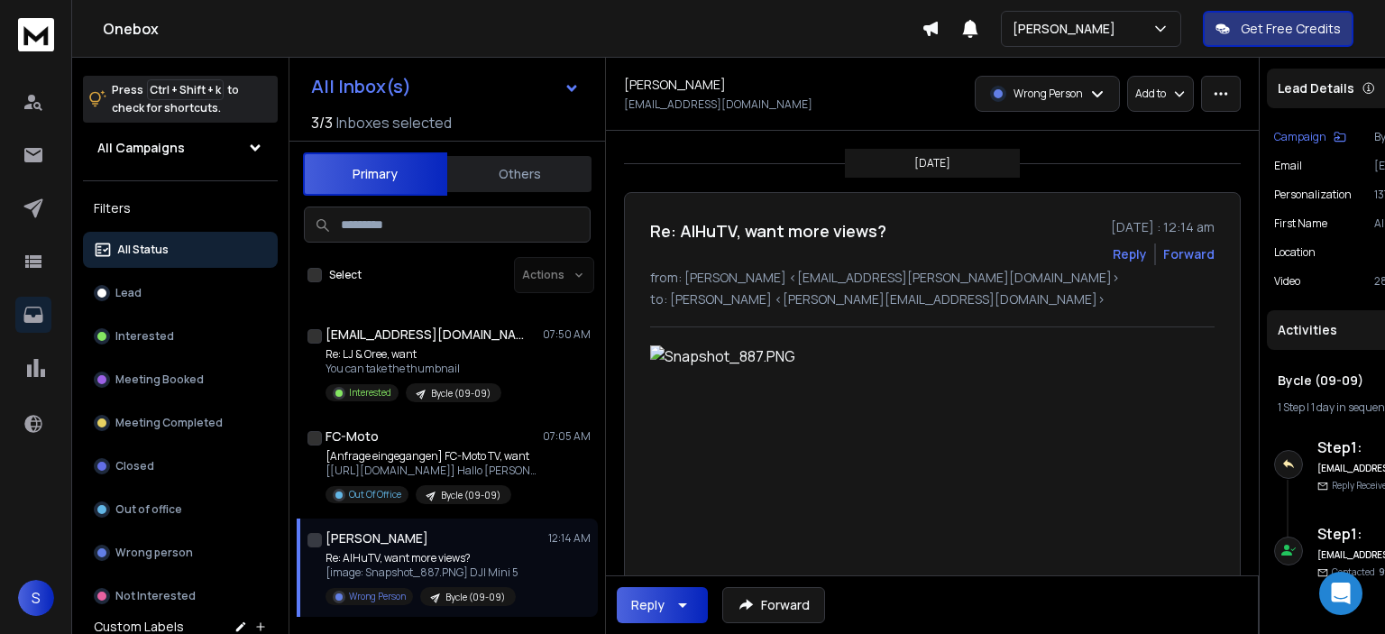
click at [902, 425] on img at bounding box center [910, 491] width 521 height 293
click at [34, 155] on icon at bounding box center [33, 155] width 18 height 14
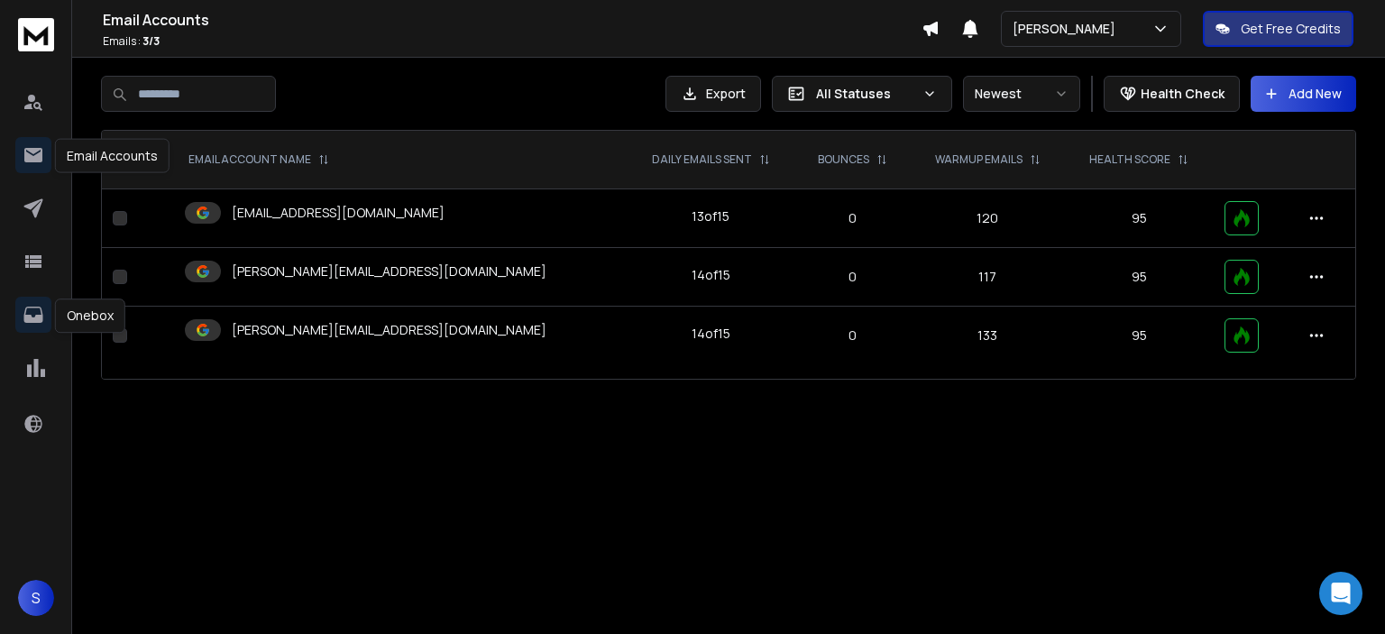
click at [32, 309] on icon at bounding box center [34, 315] width 22 height 22
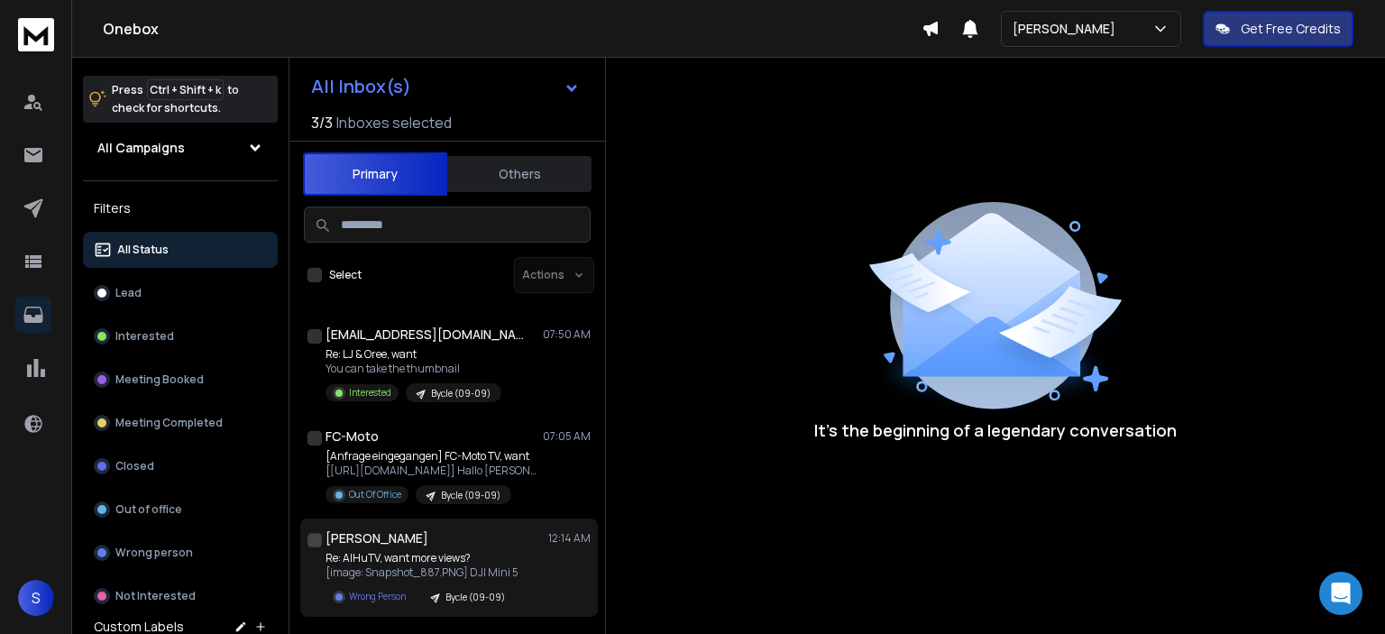
click at [383, 545] on h1 "[PERSON_NAME]" at bounding box center [376, 538] width 103 height 18
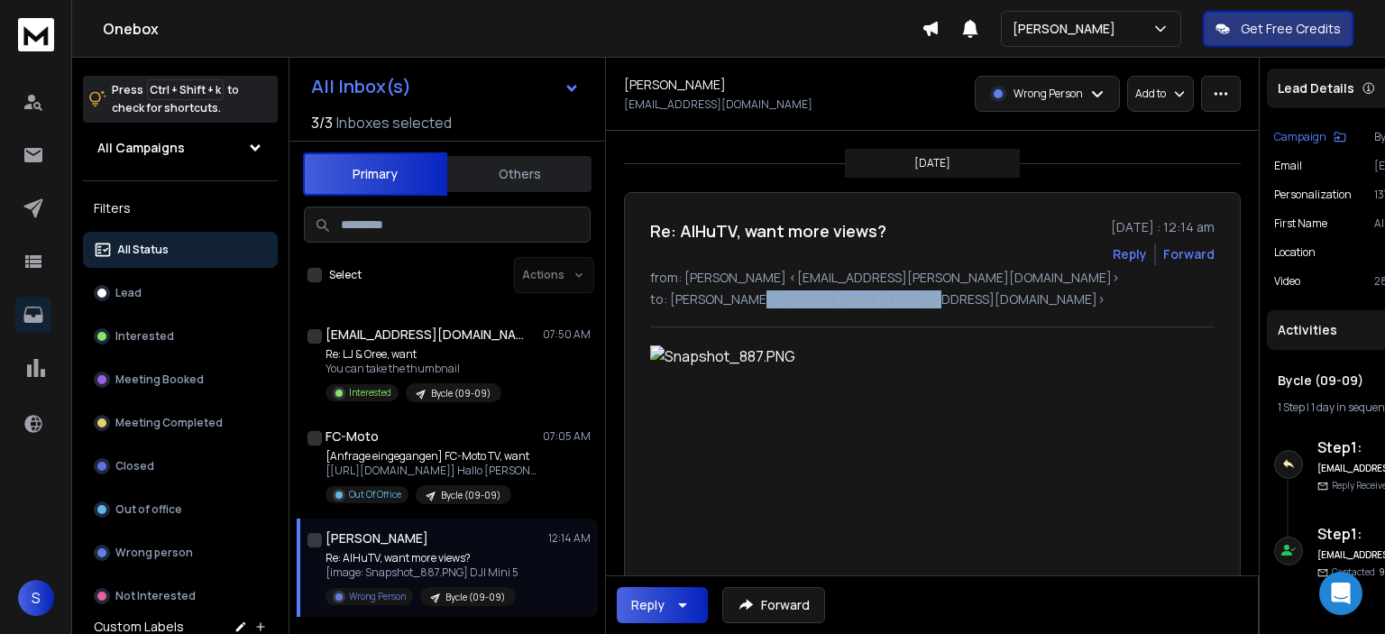
drag, startPoint x: 735, startPoint y: 293, endPoint x: 880, endPoint y: 306, distance: 145.8
click at [880, 306] on p "to: Johir Gazi <johir@clicksbaitworld.com>" at bounding box center [932, 299] width 564 height 18
click at [934, 259] on div "Re: AlHuTV, want more views? 10 September 2025 : 12:14 am Reply Forward" at bounding box center [932, 241] width 564 height 47
drag, startPoint x: 760, startPoint y: 278, endPoint x: 910, endPoint y: 278, distance: 149.6
click at [910, 278] on p "from: Dr. Einstein <alhu.einstein@gmail.com>" at bounding box center [932, 278] width 564 height 18
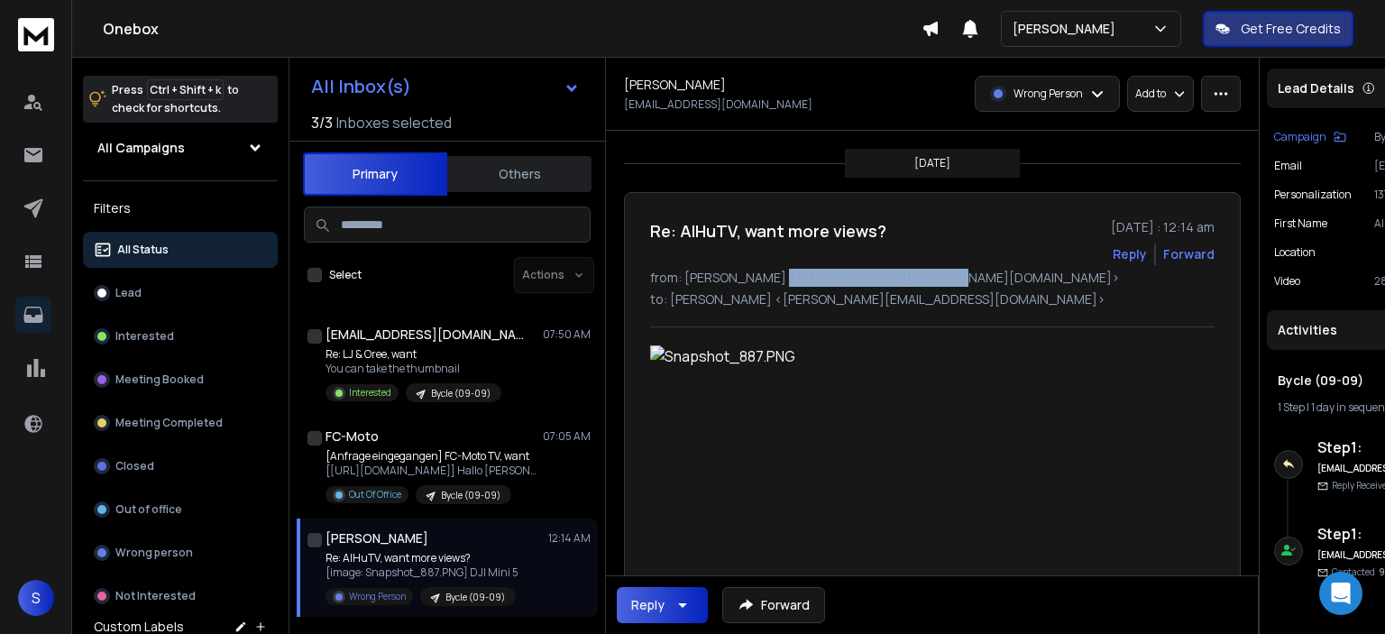
copy p "alhu.einstein@gmail.com>"
drag, startPoint x: 829, startPoint y: 274, endPoint x: 899, endPoint y: 258, distance: 71.3
click at [919, 258] on div "Re: AlHuTV, want more views? 10 September 2025 : 12:14 am Reply Forward" at bounding box center [932, 241] width 564 height 47
drag, startPoint x: 754, startPoint y: 276, endPoint x: 885, endPoint y: 285, distance: 131.9
click at [885, 285] on p "from: Dr. Einstein <alhu.einstein@gmail.com>" at bounding box center [932, 278] width 564 height 18
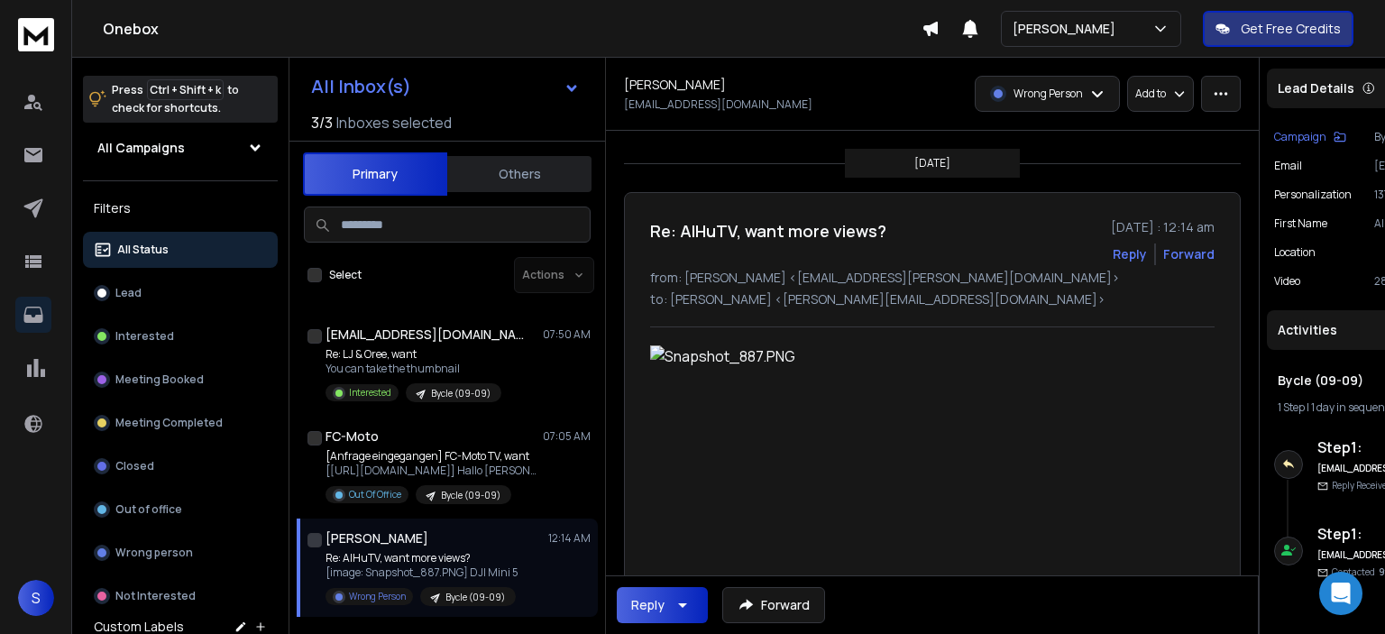
click at [775, 261] on div "Re: AlHuTV, want more views? 10 September 2025 : 12:14 am Reply Forward" at bounding box center [932, 241] width 564 height 47
drag, startPoint x: 757, startPoint y: 274, endPoint x: 883, endPoint y: 273, distance: 126.2
click at [901, 279] on p "from: Dr. Einstein <alhu.einstein@gmail.com>" at bounding box center [932, 278] width 564 height 18
copy p "alhu.einstein@gmail.com"
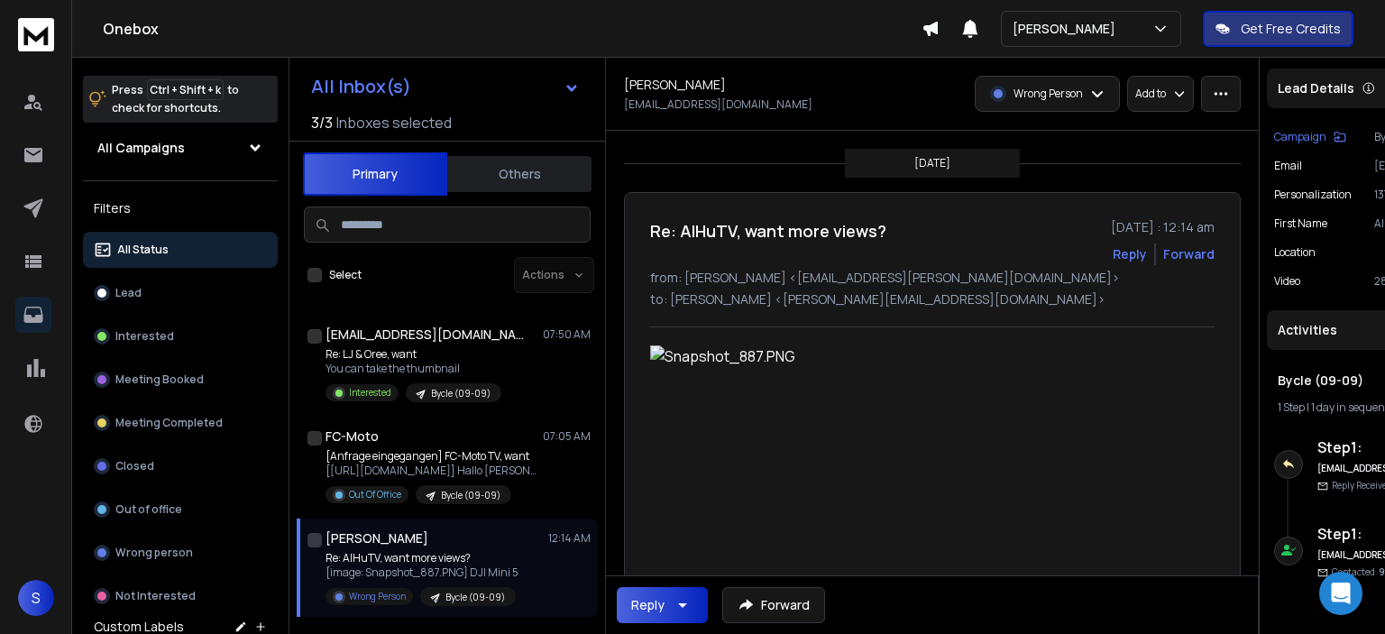
click at [379, 529] on h1 "[PERSON_NAME]" at bounding box center [376, 538] width 103 height 18
click at [1004, 361] on img at bounding box center [910, 491] width 521 height 293
